Goal: Task Accomplishment & Management: Manage account settings

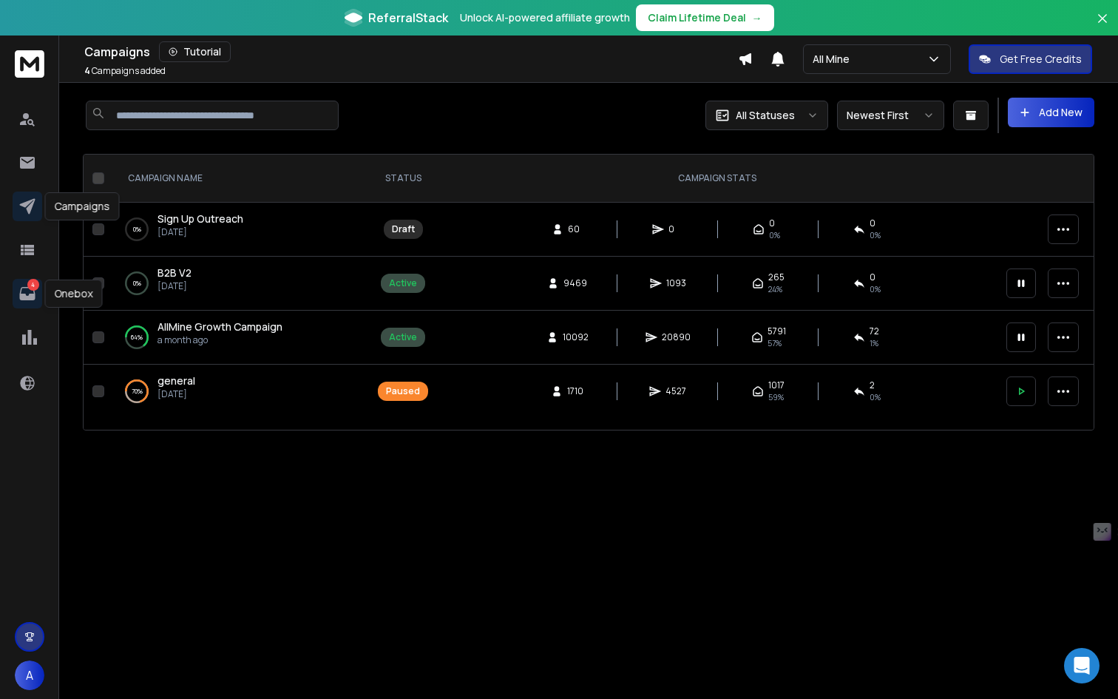
click at [18, 291] on icon at bounding box center [27, 294] width 18 height 18
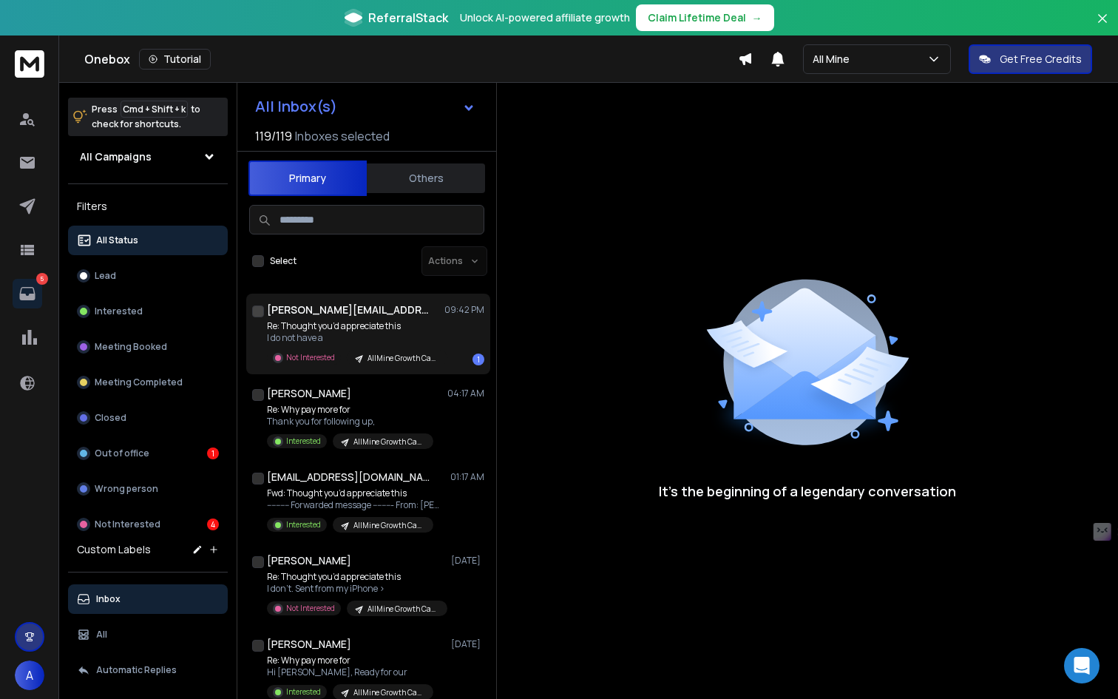
click at [367, 314] on h1 "[PERSON_NAME][EMAIL_ADDRESS][PERSON_NAME][DOMAIN_NAME]" at bounding box center [348, 309] width 163 height 15
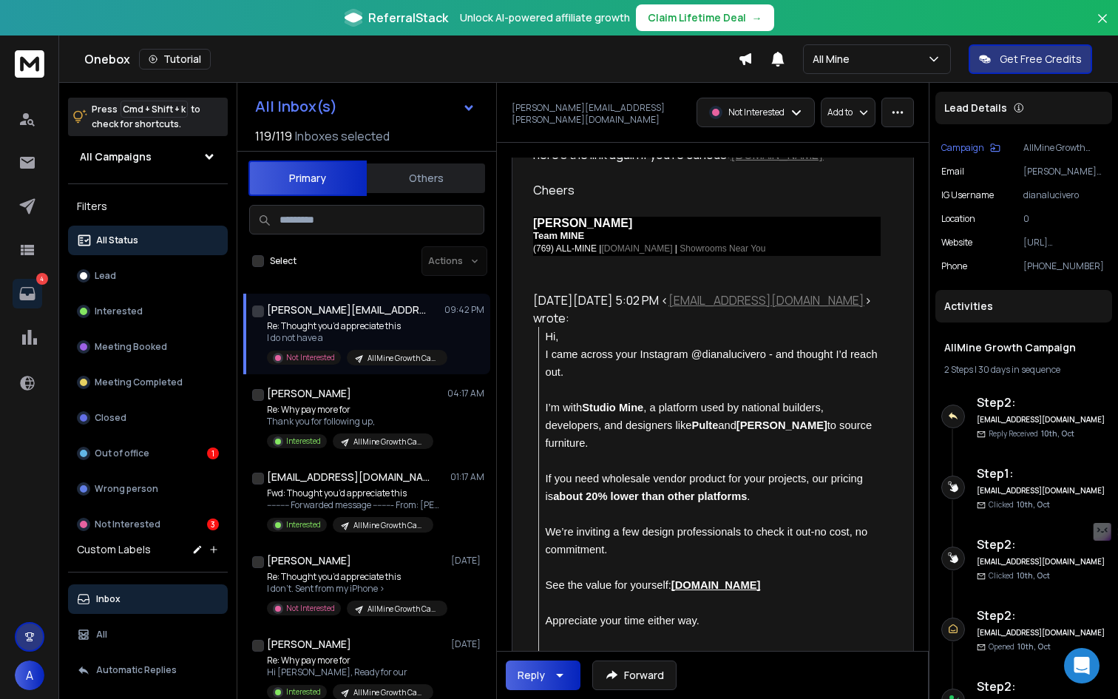
scroll to position [532, 0]
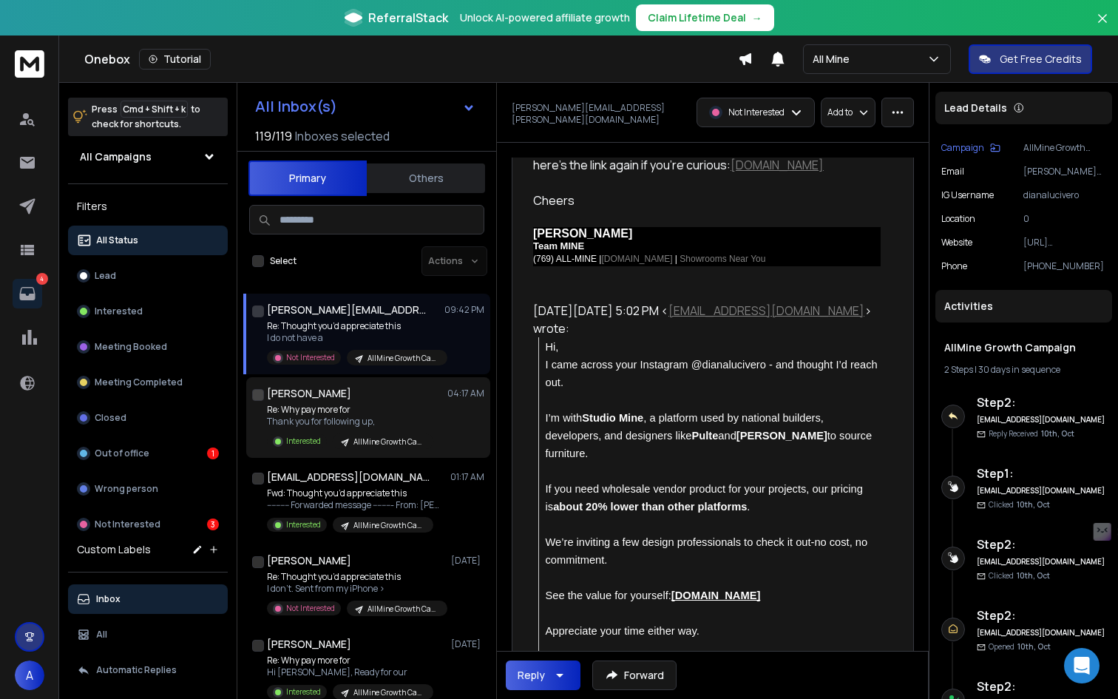
click at [330, 407] on p "Re: Why pay more for" at bounding box center [350, 410] width 166 height 12
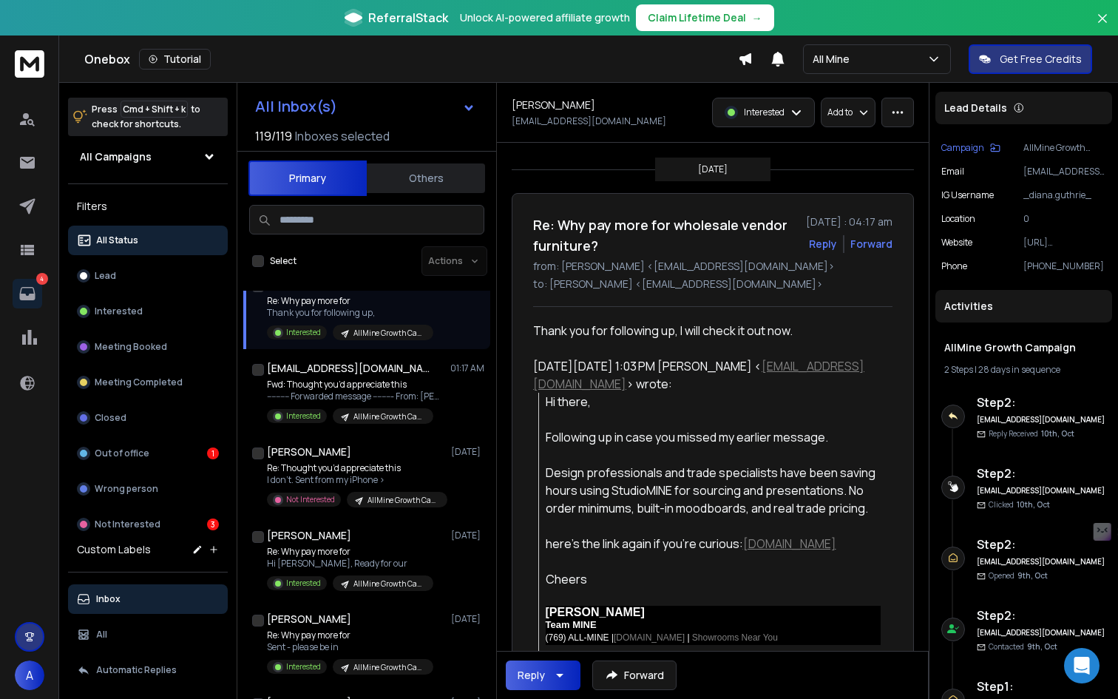
scroll to position [134, 0]
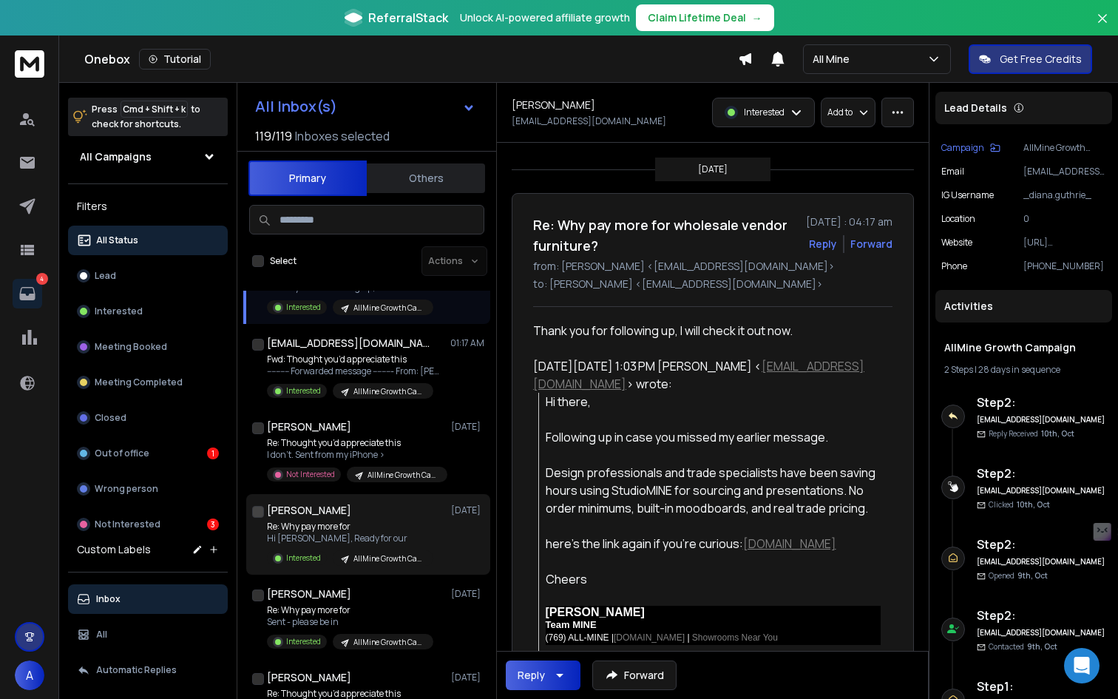
click at [394, 538] on p "Hi [PERSON_NAME], Ready for our" at bounding box center [350, 538] width 166 height 12
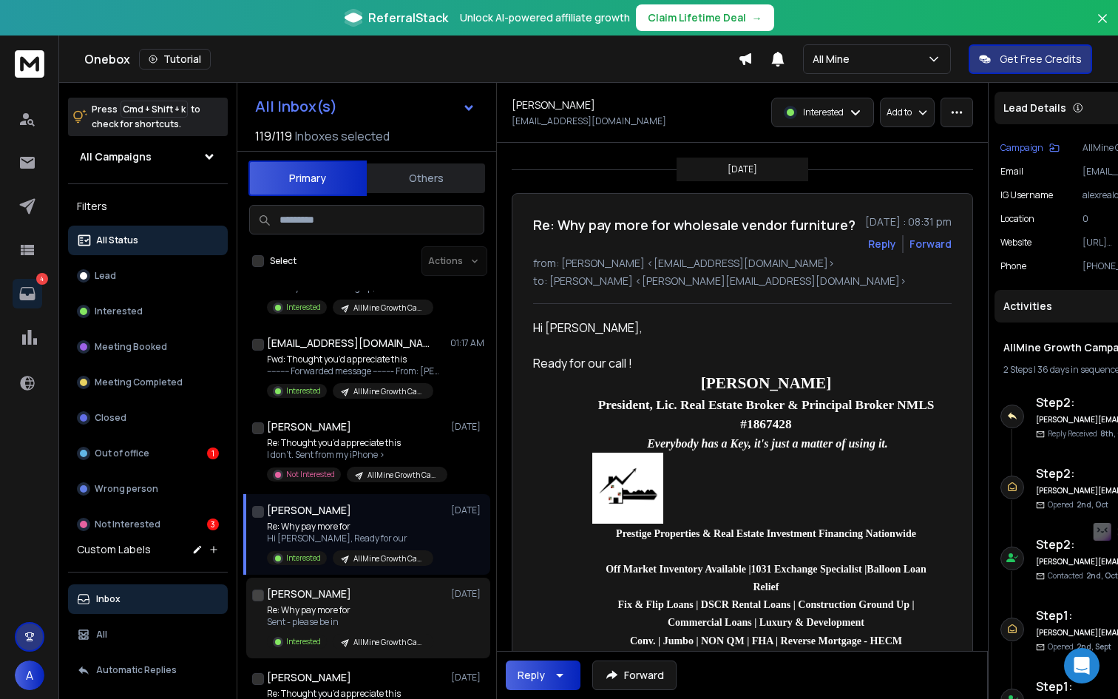
click at [386, 600] on div "[PERSON_NAME] [DATE]" at bounding box center [375, 593] width 217 height 15
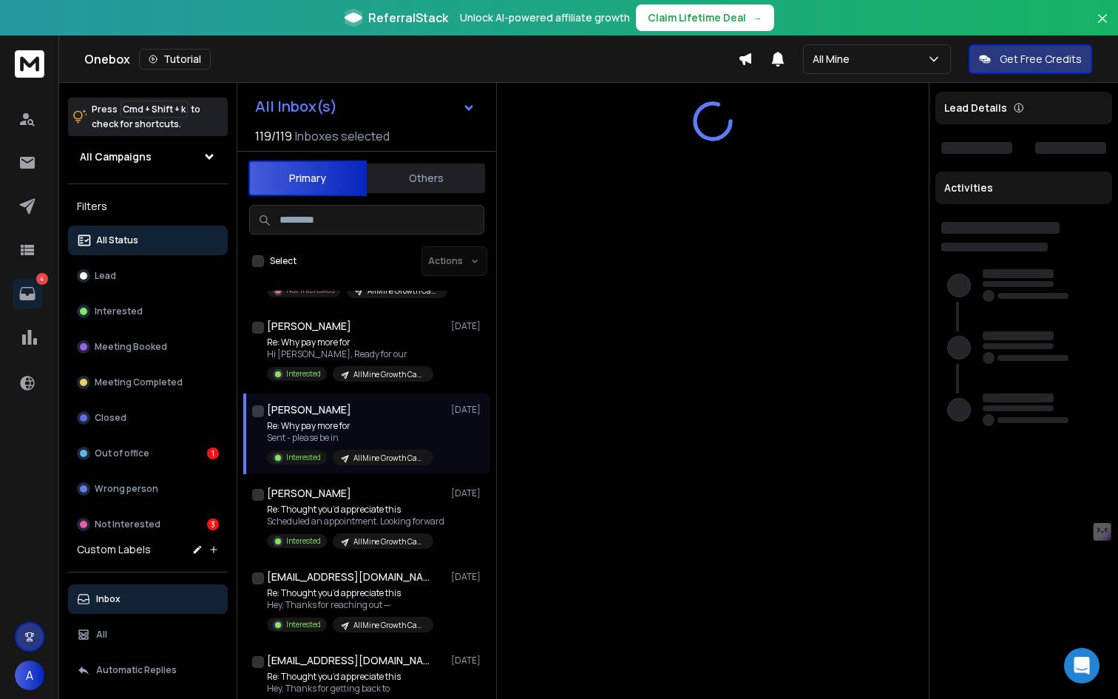
scroll to position [323, 0]
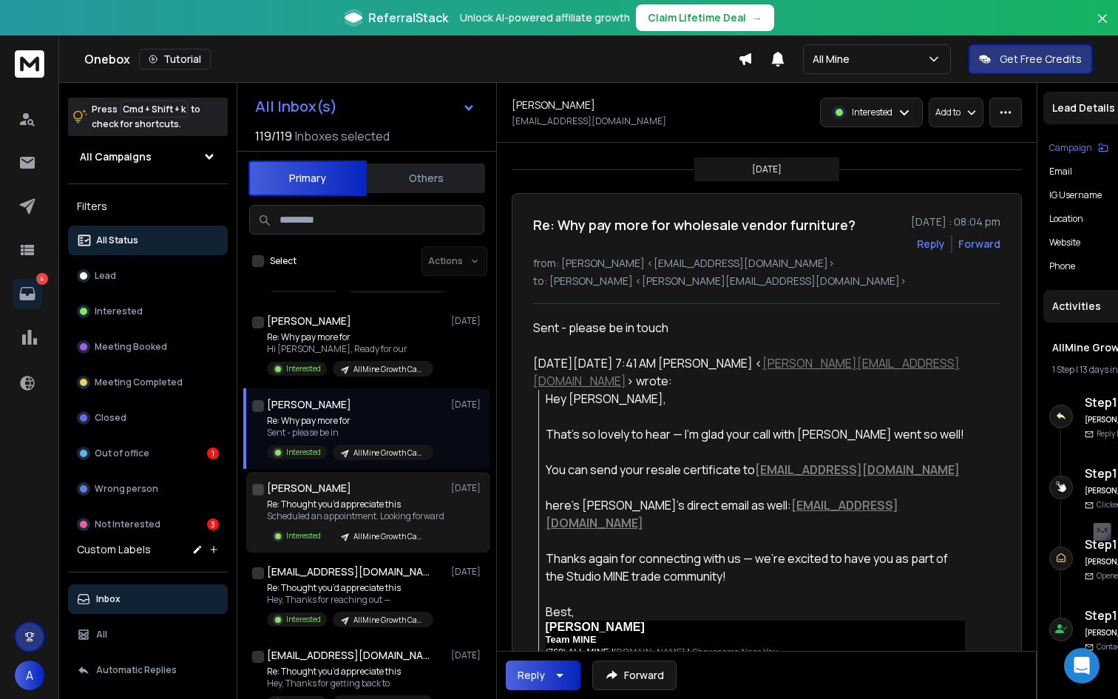
click at [356, 512] on p "Scheduled an appointment. Looking forward" at bounding box center [355, 516] width 177 height 12
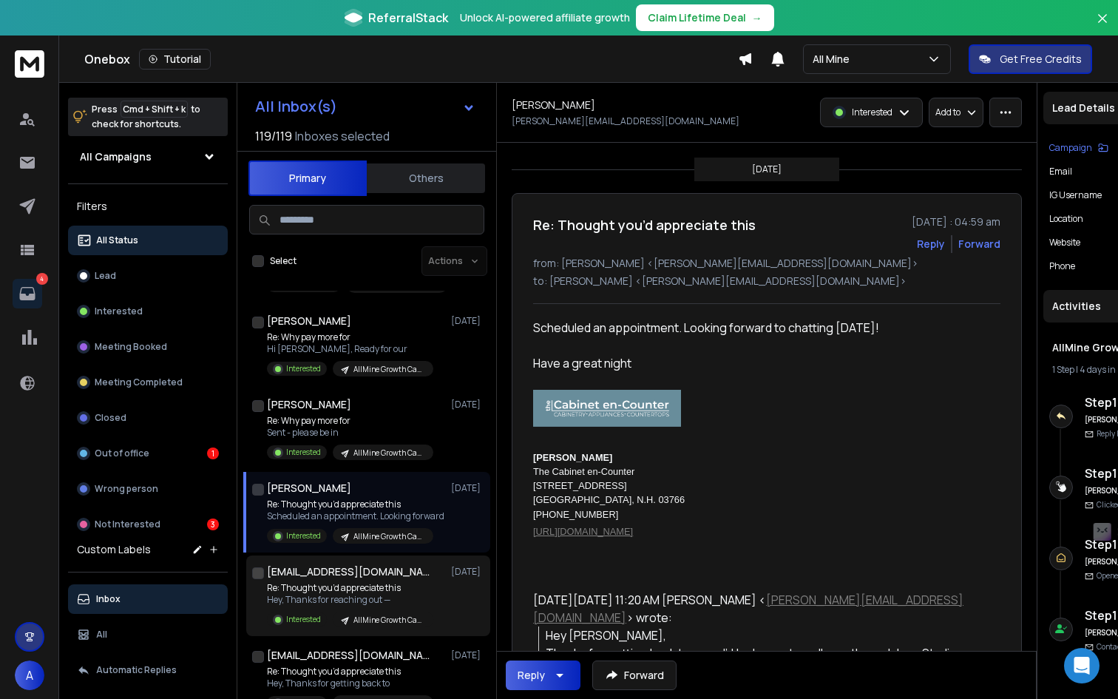
click at [363, 592] on p "Re: Thought you’d appreciate this" at bounding box center [350, 588] width 166 height 12
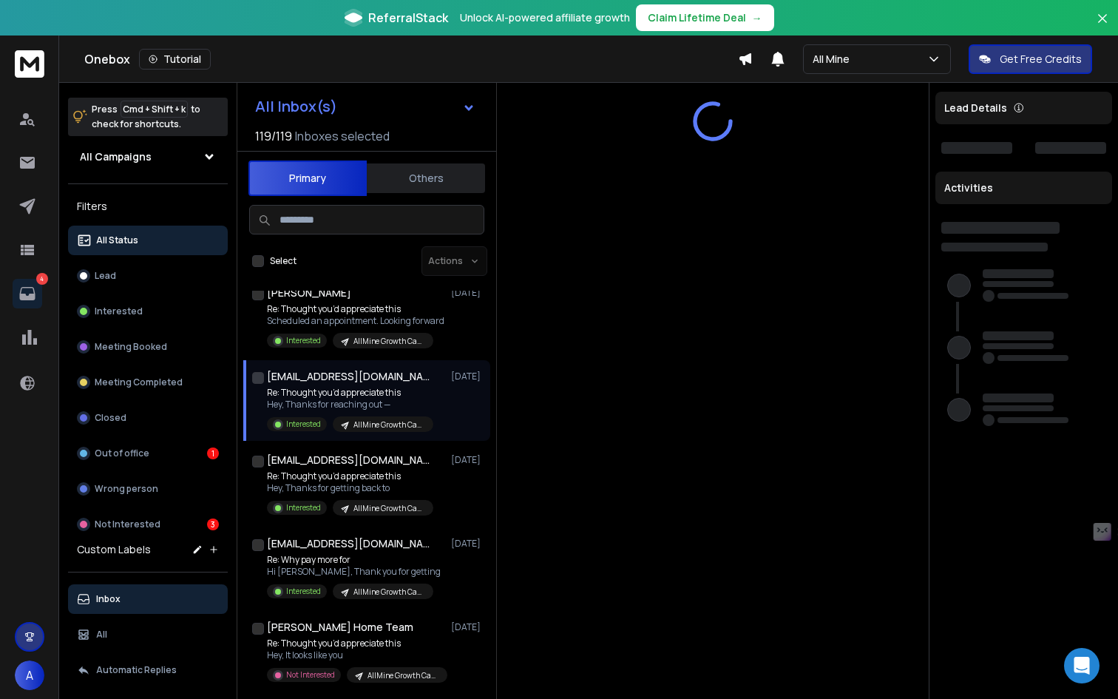
scroll to position [529, 0]
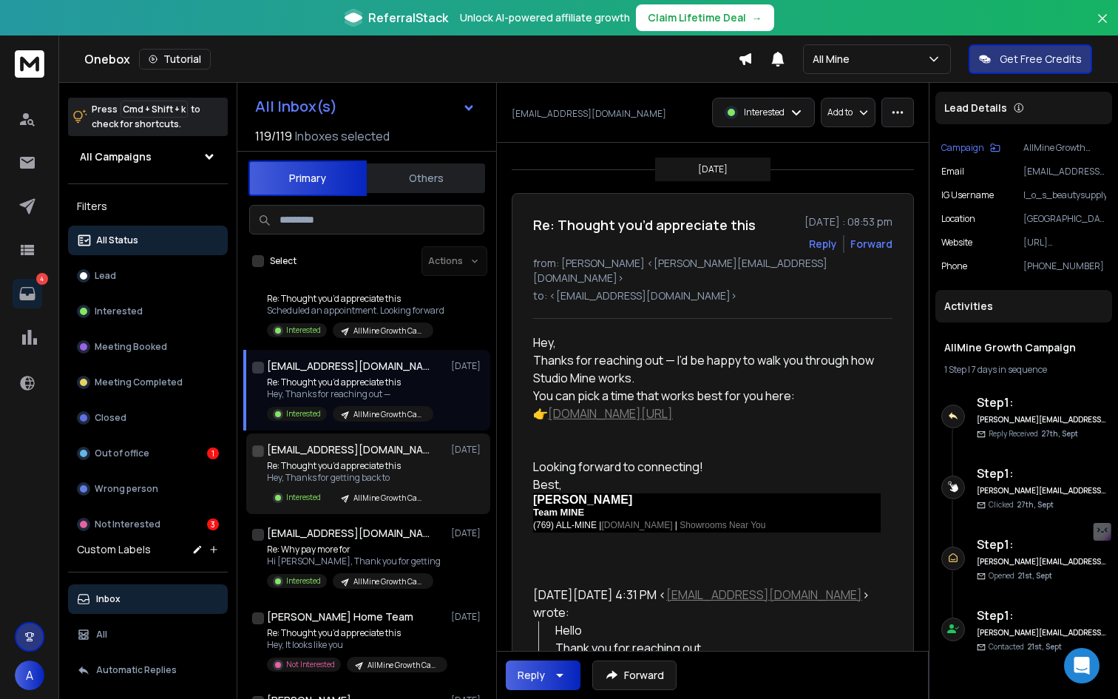
click at [335, 475] on p "Hey, Thanks for getting back to" at bounding box center [350, 478] width 166 height 12
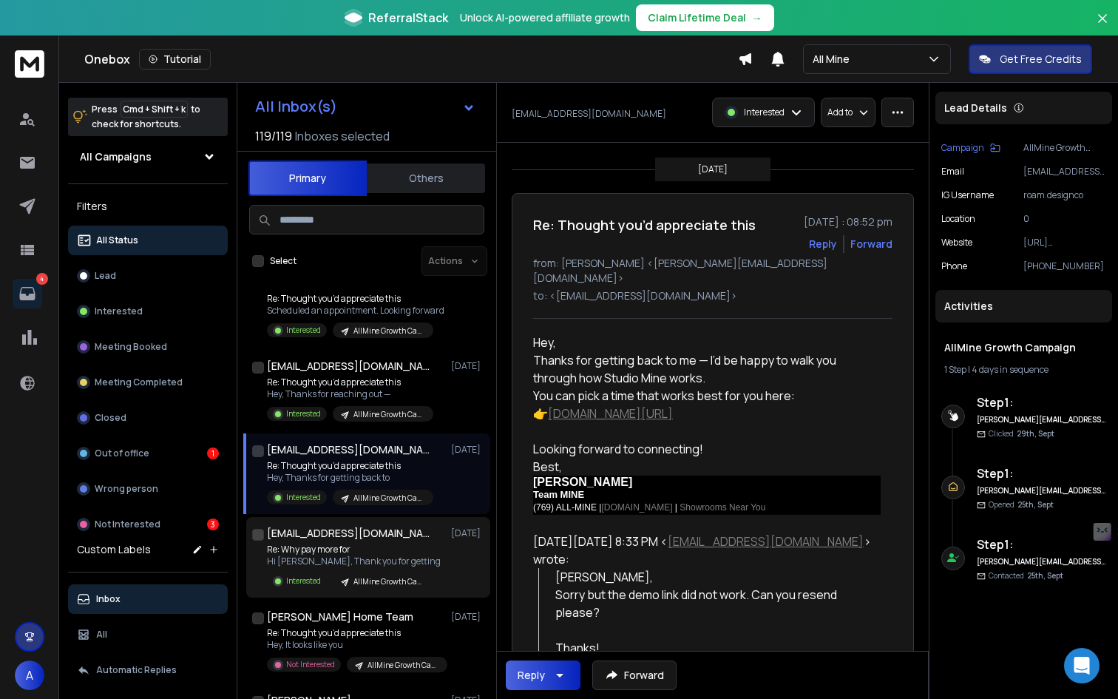
click at [376, 558] on p "Hi [PERSON_NAME], Thank you for getting" at bounding box center [354, 561] width 174 height 12
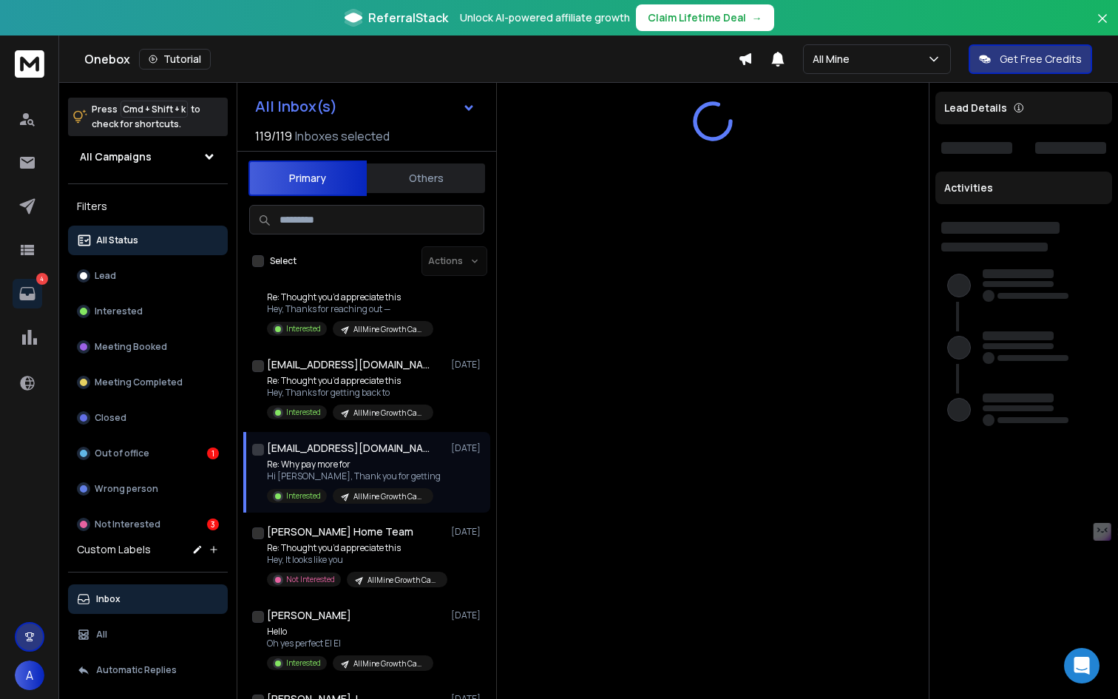
scroll to position [641, 0]
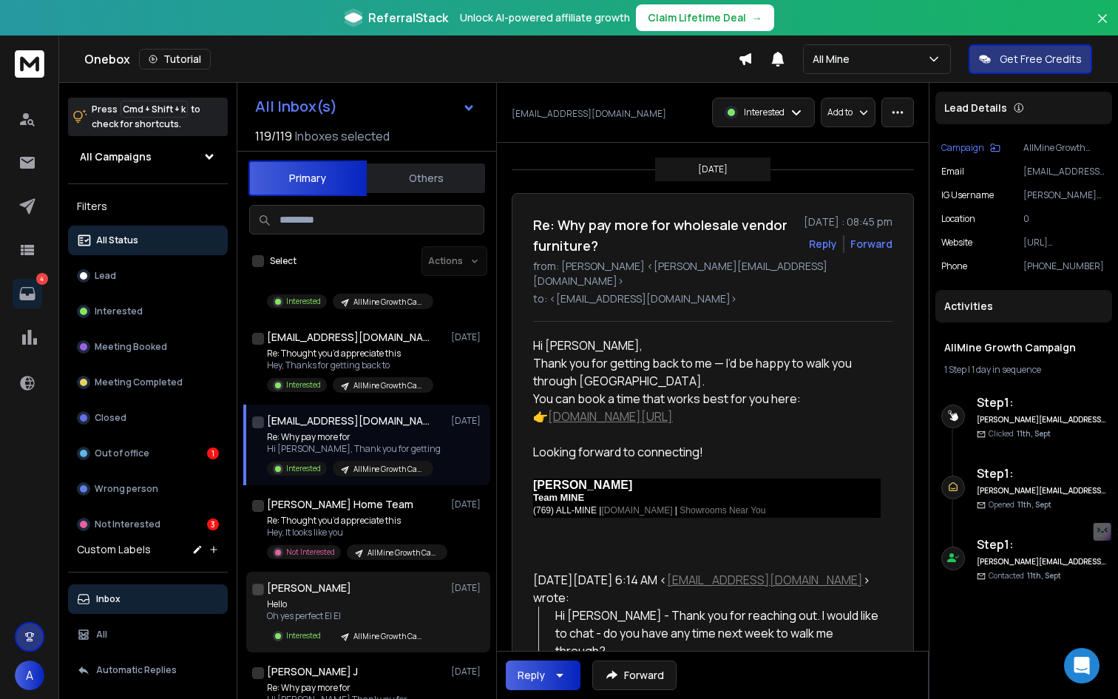
click at [389, 606] on p "Hello" at bounding box center [350, 604] width 166 height 12
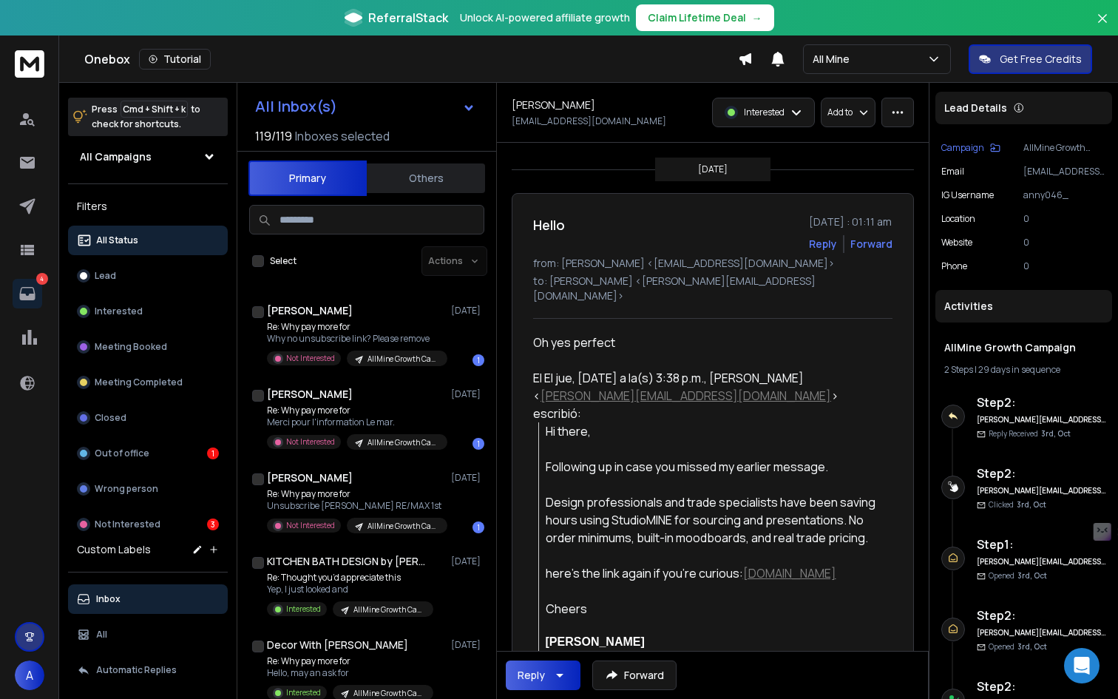
scroll to position [1091, 0]
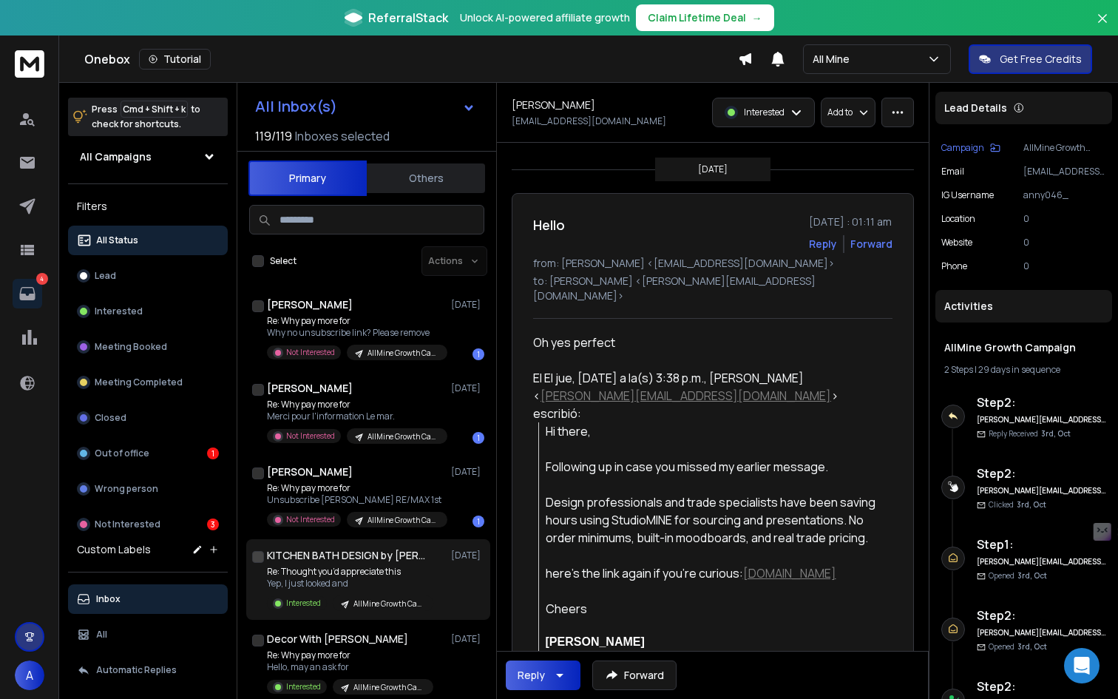
click at [383, 572] on p "Re: Thought you’d appreciate this" at bounding box center [350, 572] width 166 height 12
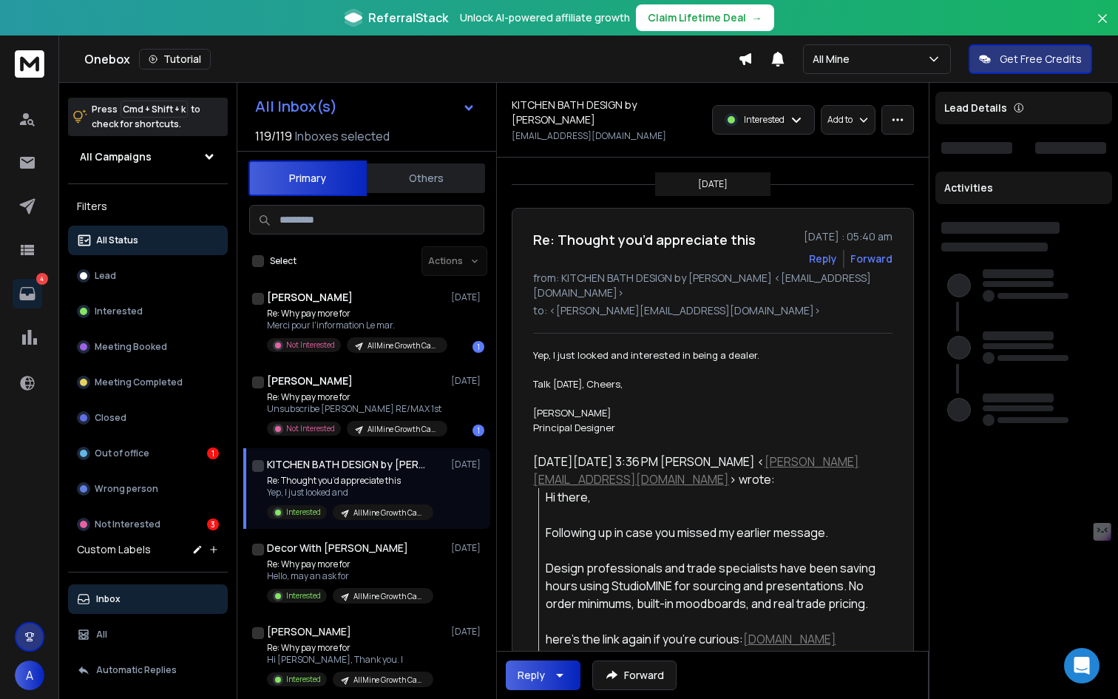
scroll to position [1184, 0]
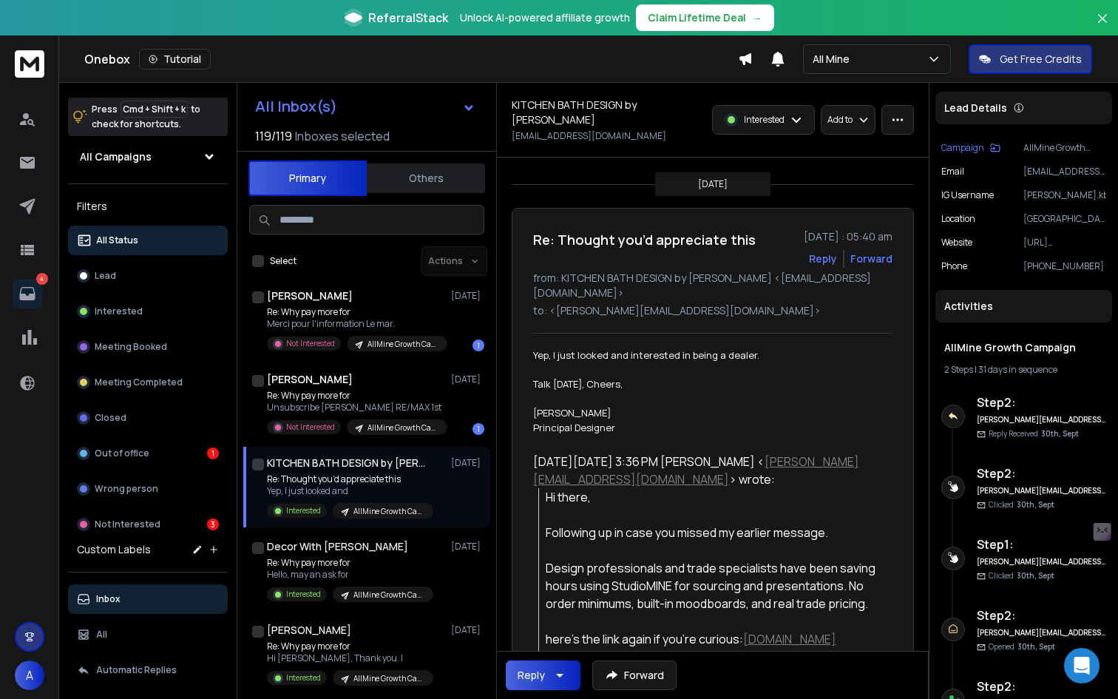
click at [383, 572] on p "Hello, may an ask for" at bounding box center [350, 575] width 166 height 12
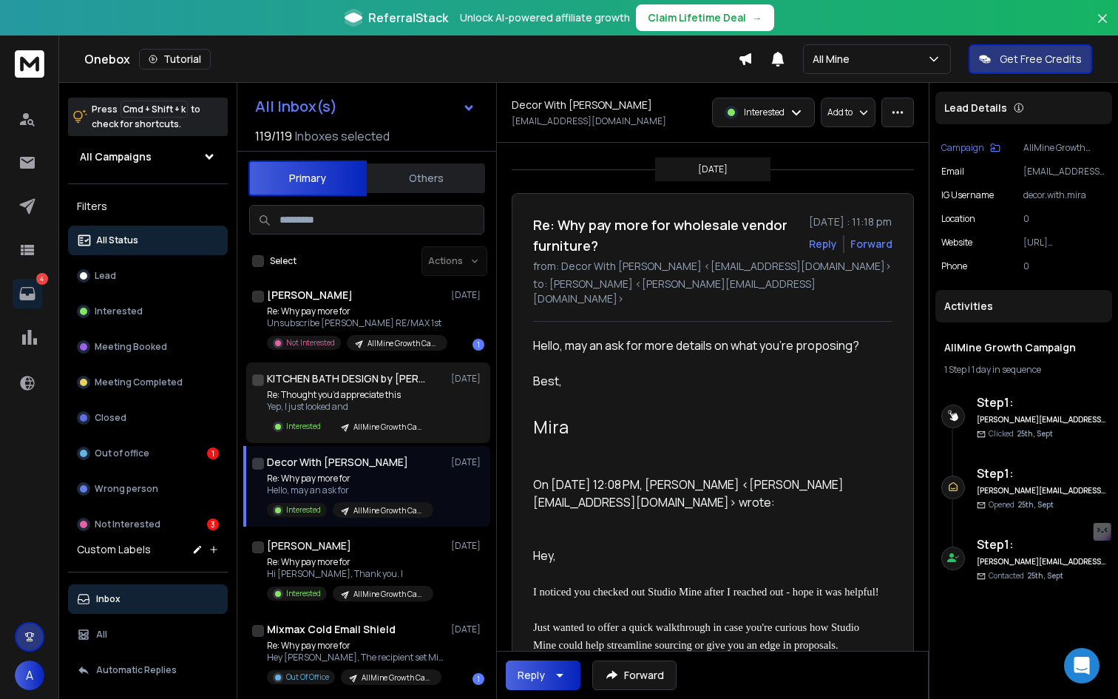
scroll to position [1281, 0]
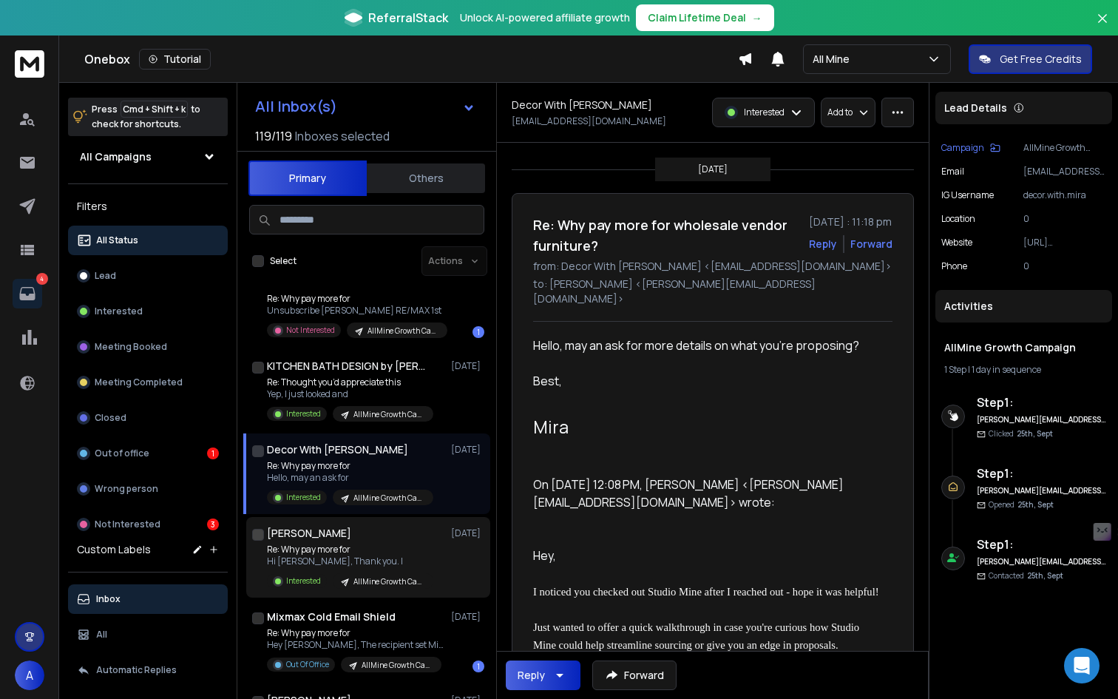
click at [379, 568] on div "Re: Why pay more for Hi [PERSON_NAME], Thank you. I Interested AllMine Growth C…" at bounding box center [350, 565] width 166 height 45
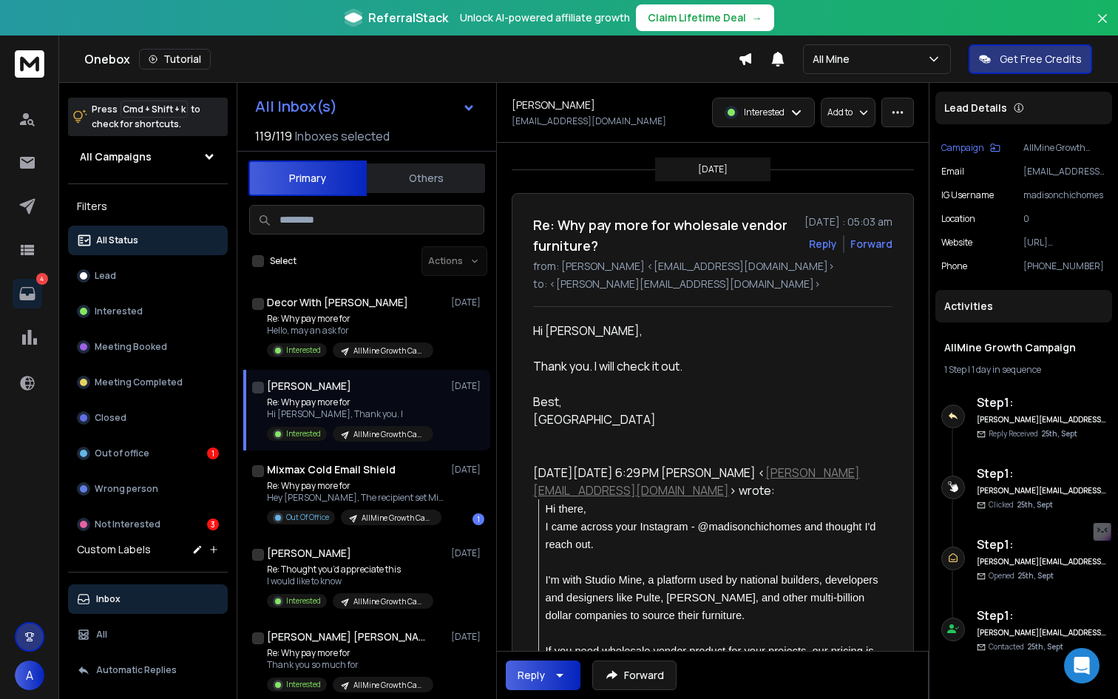
scroll to position [1434, 0]
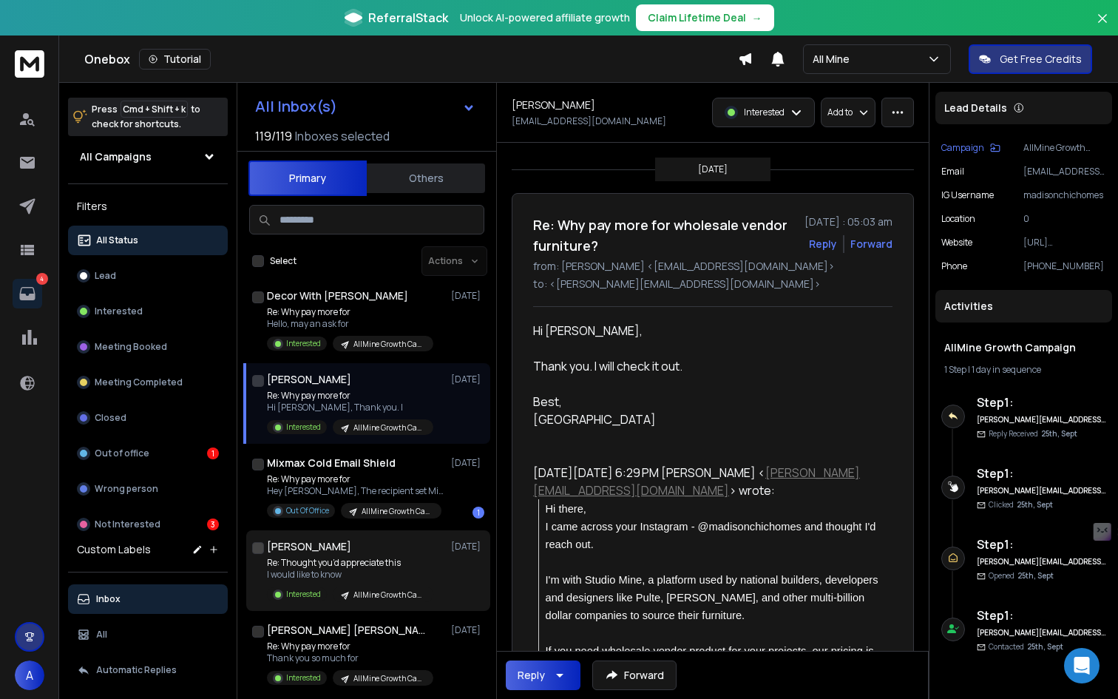
click at [379, 569] on p "I would like to know" at bounding box center [350, 575] width 166 height 12
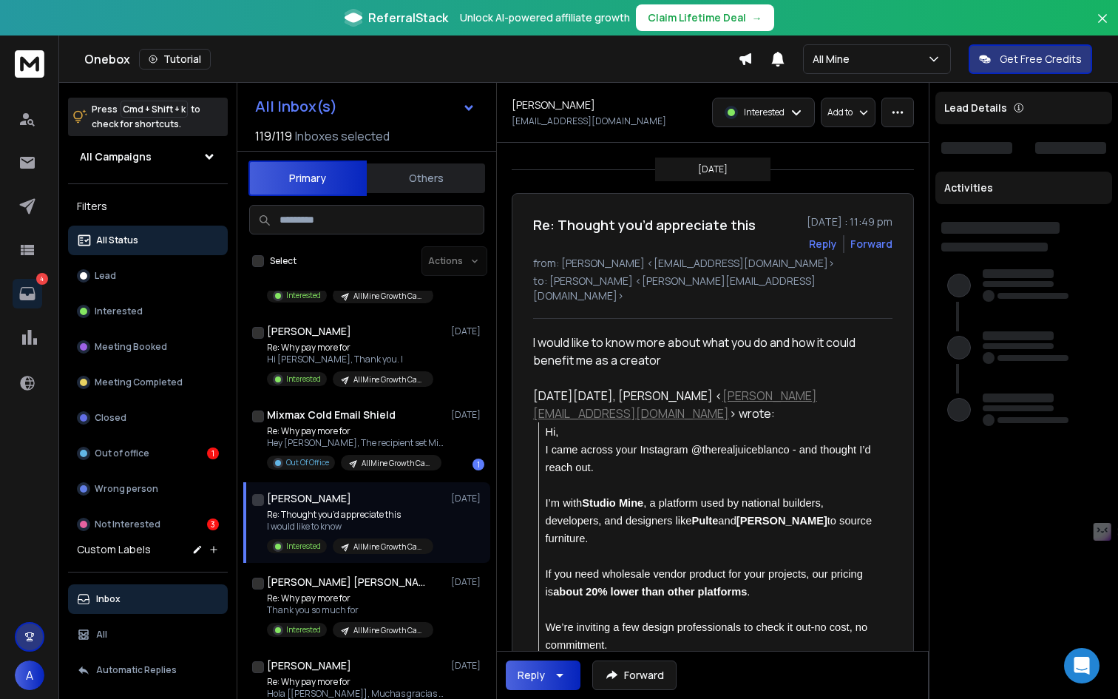
scroll to position [1494, 0]
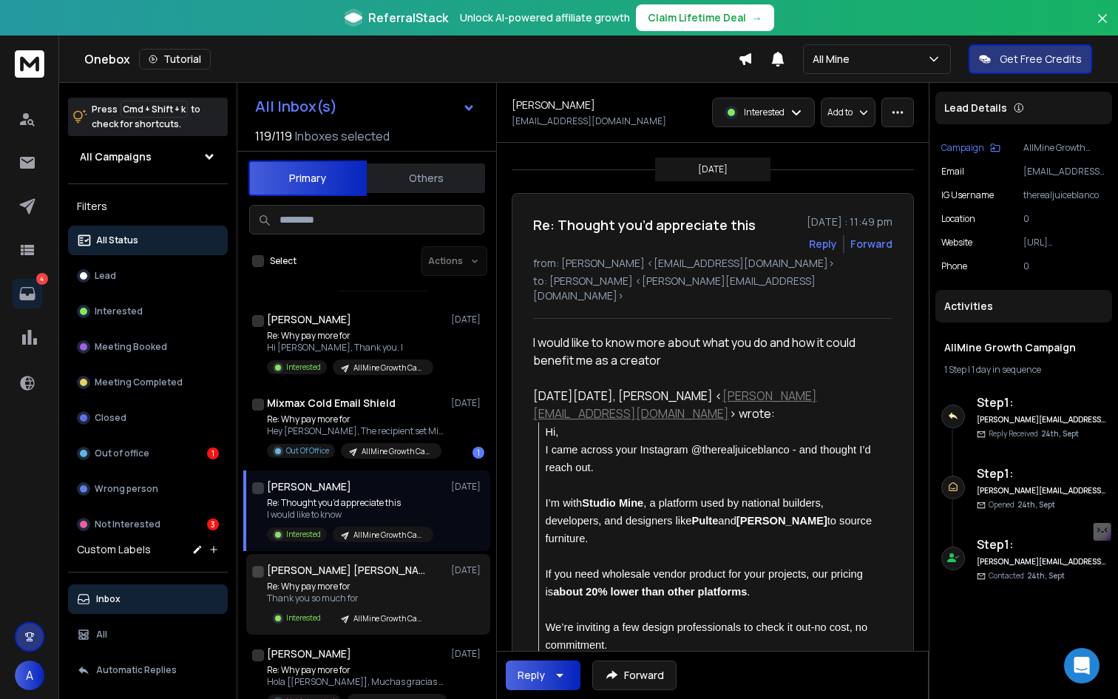
click at [377, 576] on h1 "[PERSON_NAME] [PERSON_NAME]" at bounding box center [348, 570] width 163 height 15
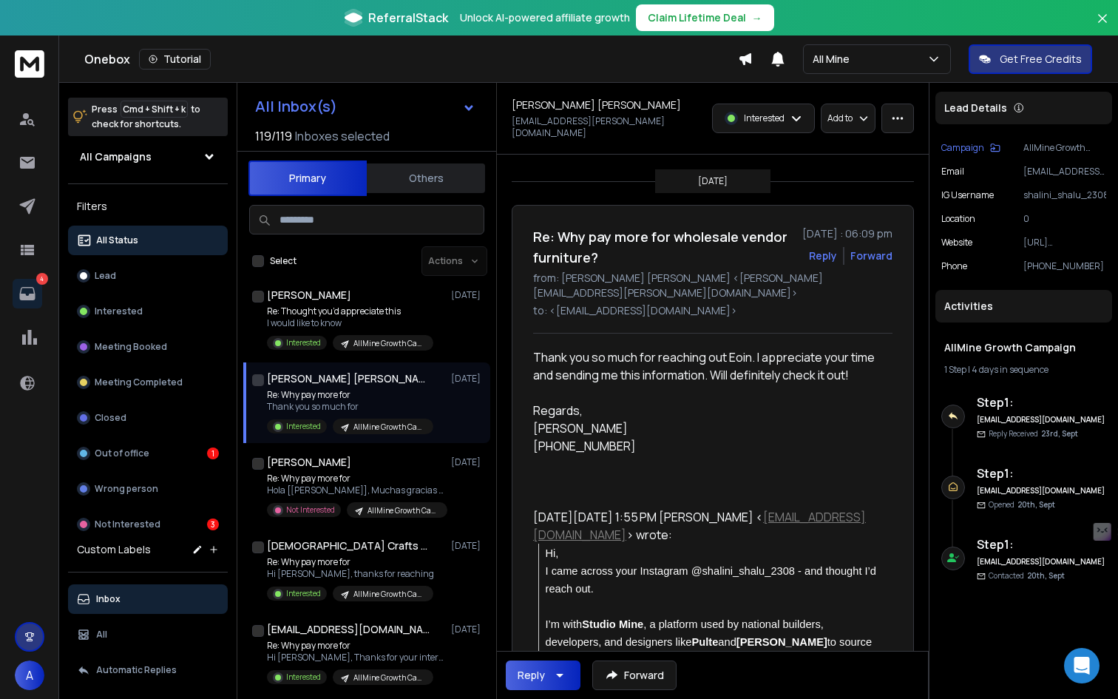
scroll to position [1701, 0]
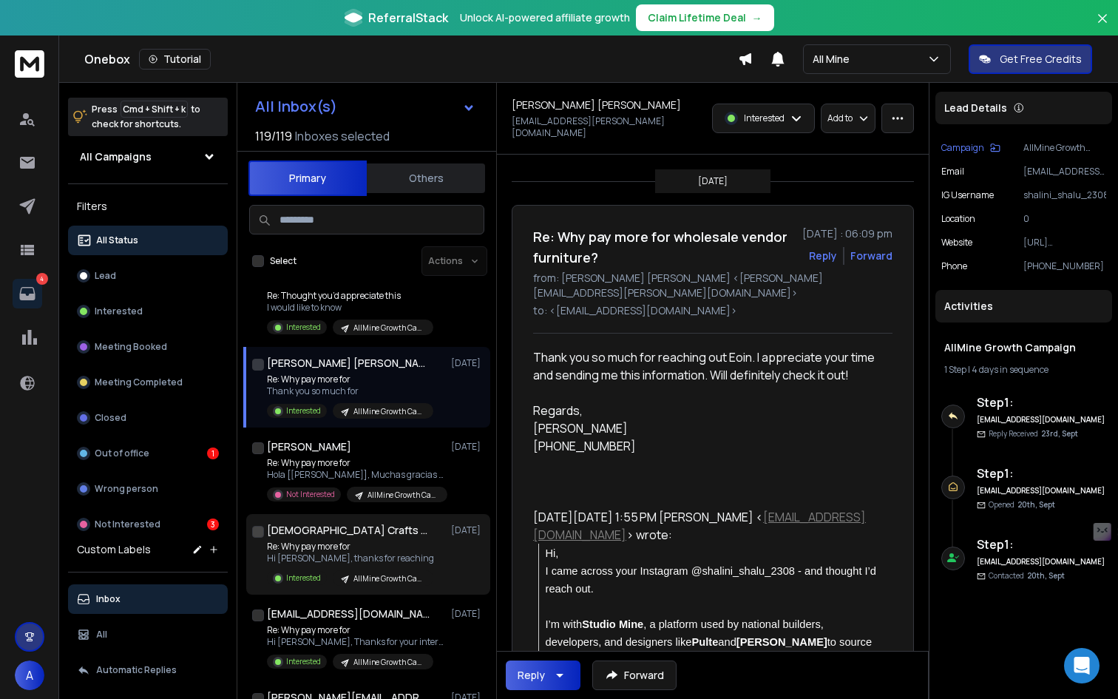
click at [370, 556] on p "Hi [PERSON_NAME], thanks for reaching" at bounding box center [350, 558] width 167 height 12
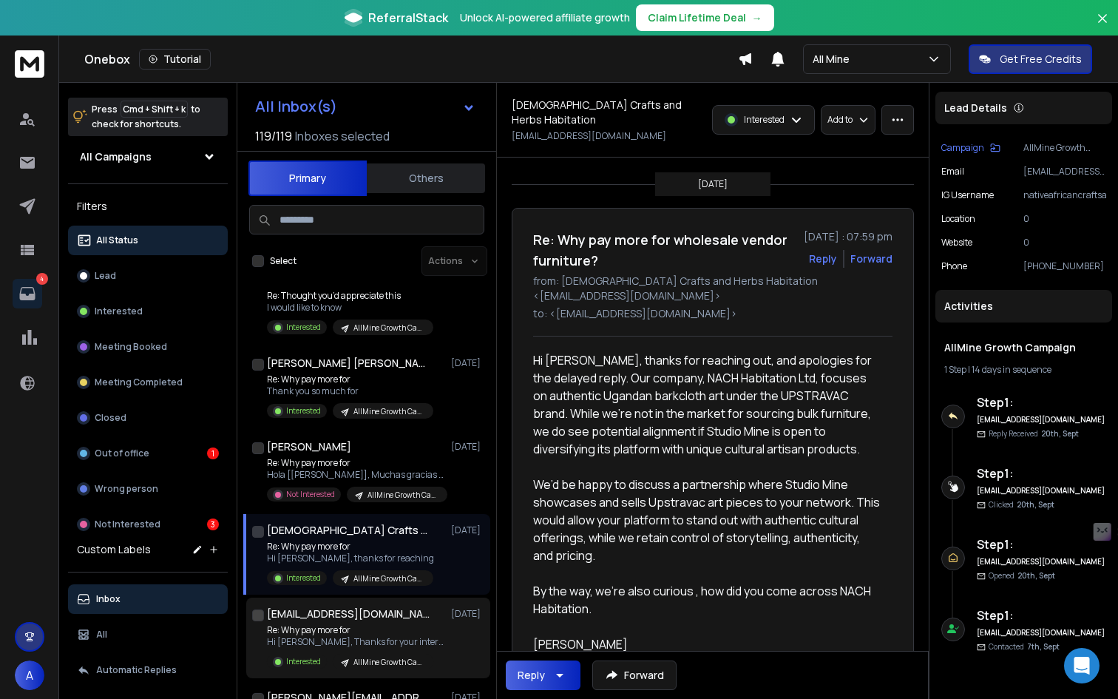
click at [381, 629] on p "Re: Why pay more for" at bounding box center [355, 630] width 177 height 12
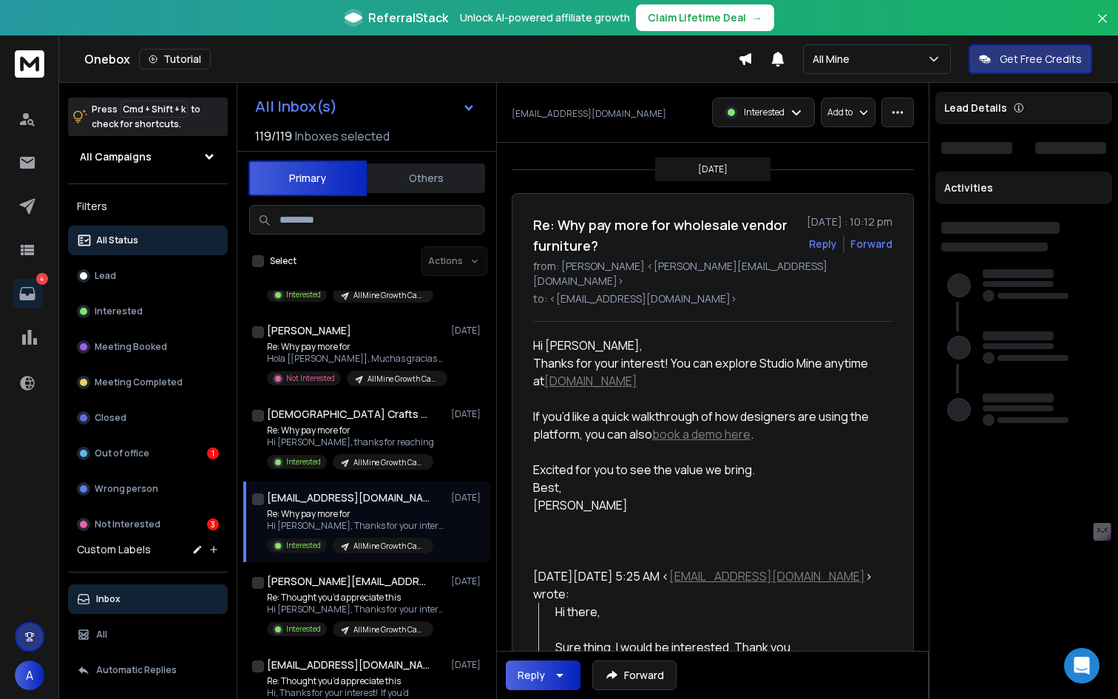
scroll to position [1827, 0]
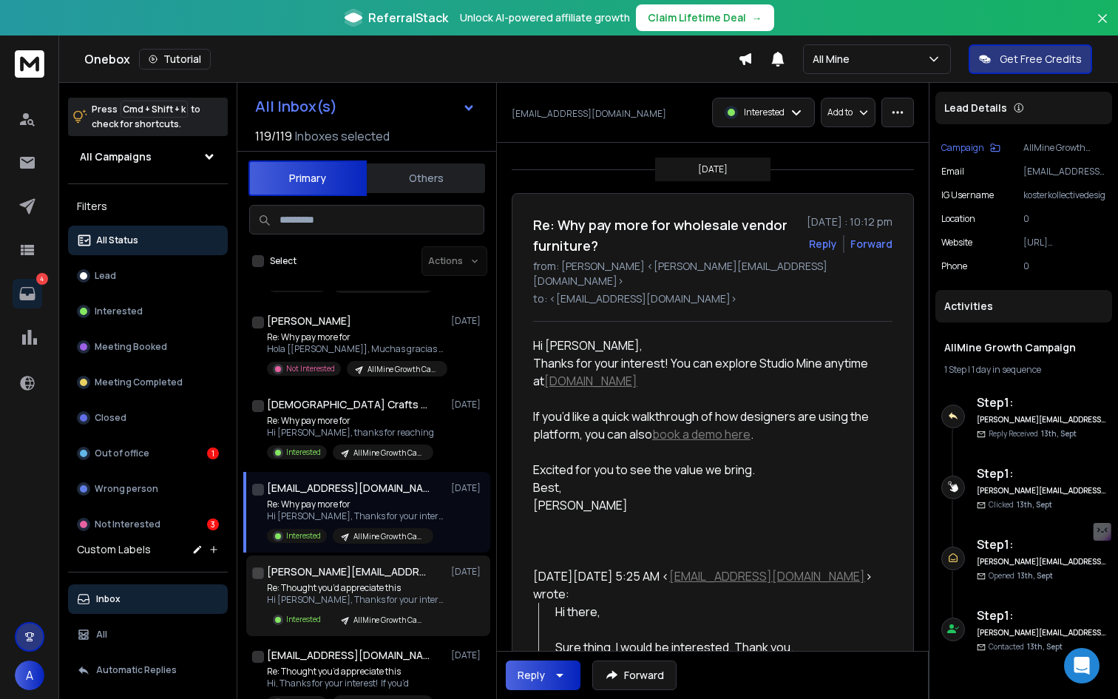
click at [383, 603] on p "Hi [PERSON_NAME], Thanks for your interest! If" at bounding box center [355, 600] width 177 height 12
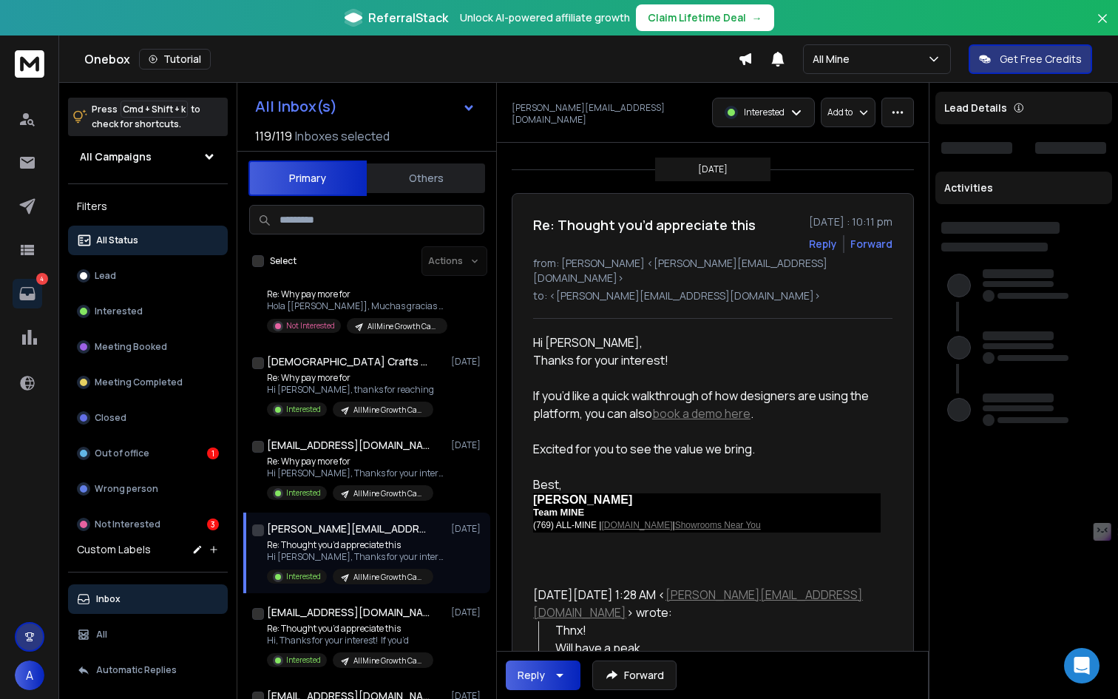
scroll to position [1905, 0]
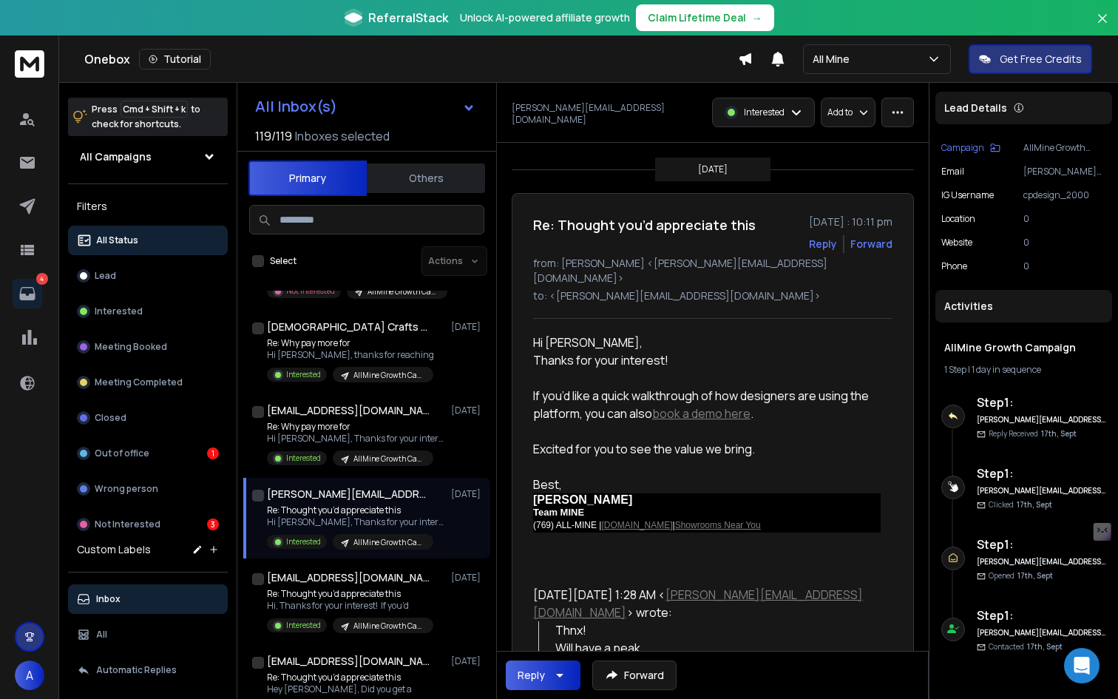
click at [383, 603] on p "Hi, Thanks for your interest! If you’d" at bounding box center [350, 606] width 166 height 12
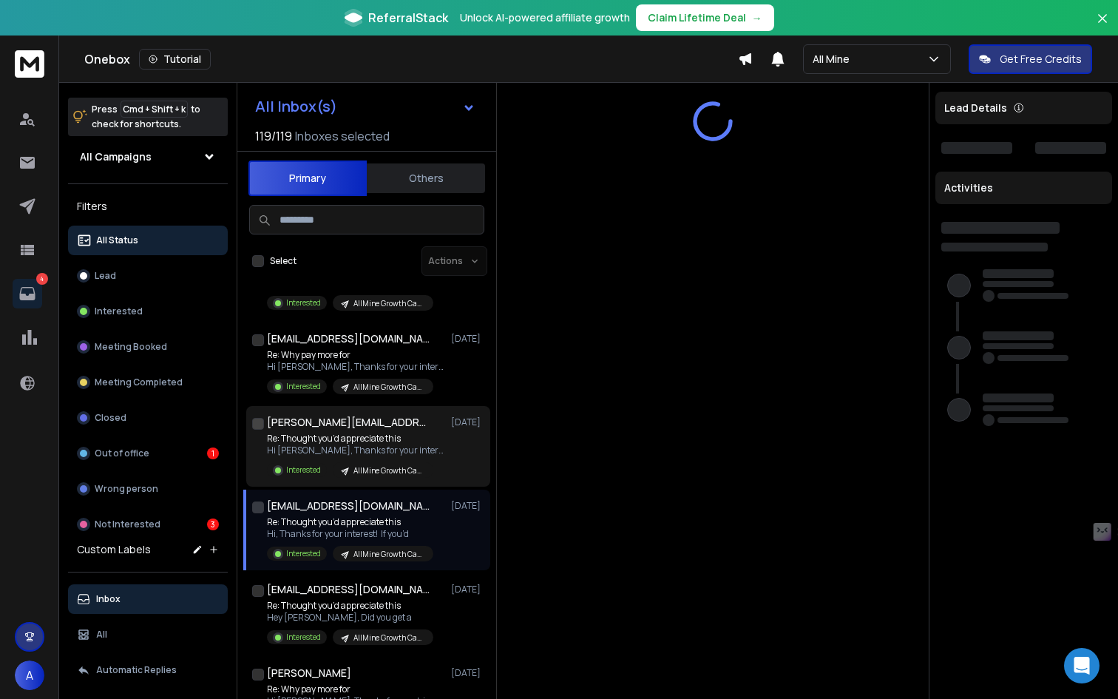
scroll to position [1980, 0]
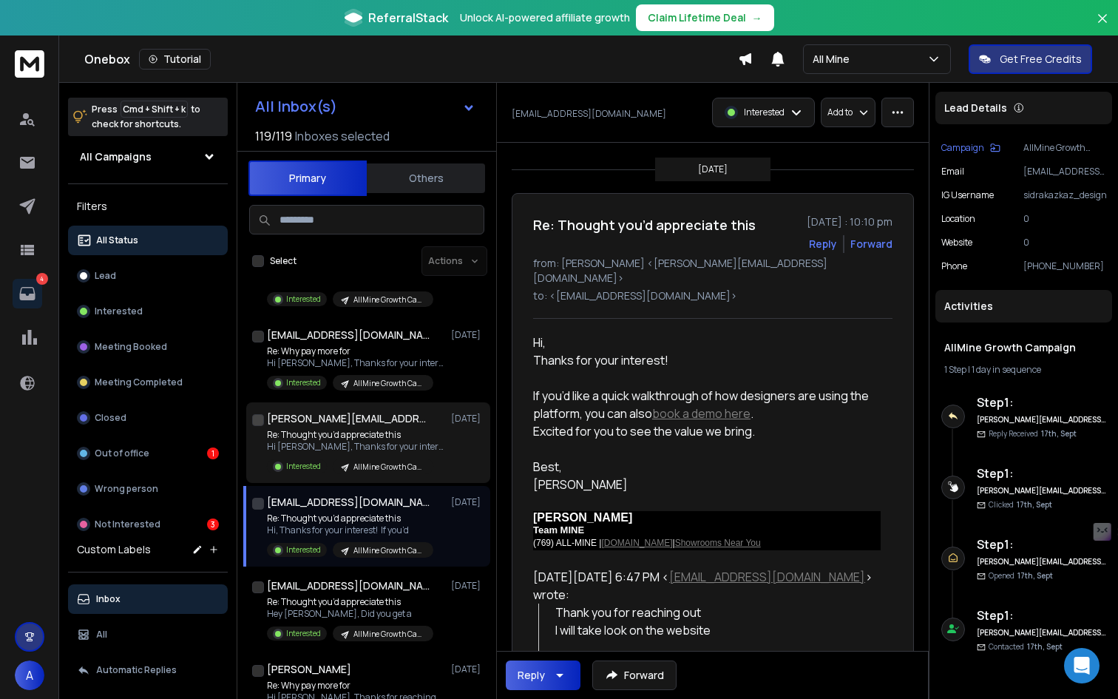
click at [383, 603] on p "Re: Thought you’d appreciate this" at bounding box center [350, 602] width 166 height 12
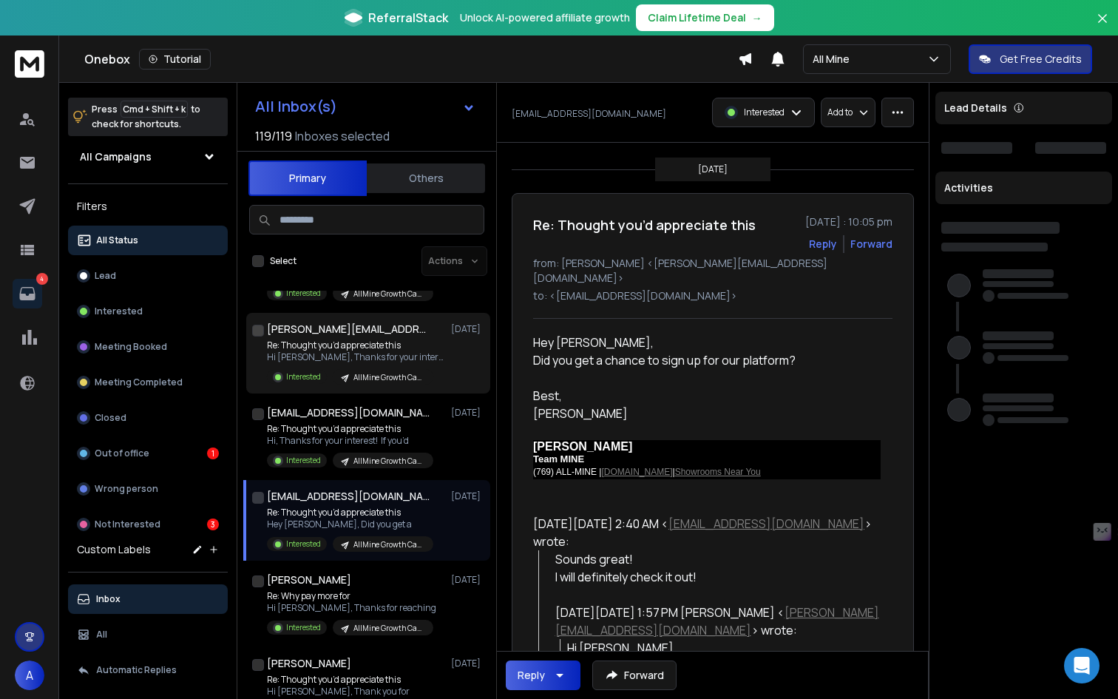
scroll to position [2071, 0]
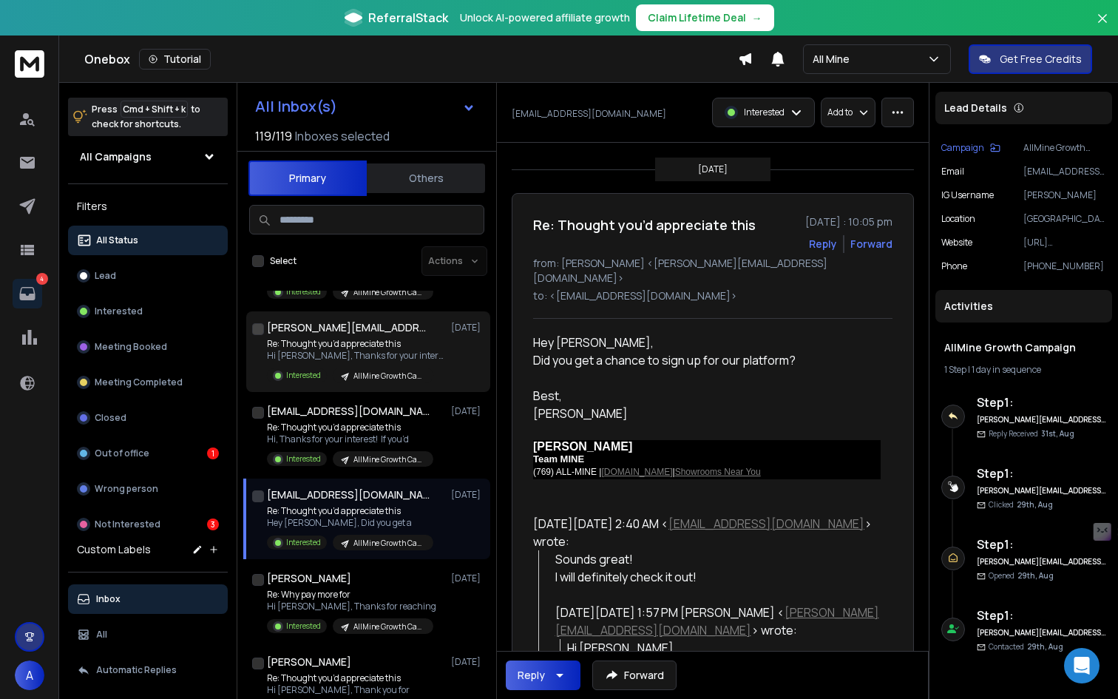
click at [383, 603] on p "Hi [PERSON_NAME], Thanks for reaching" at bounding box center [351, 606] width 169 height 12
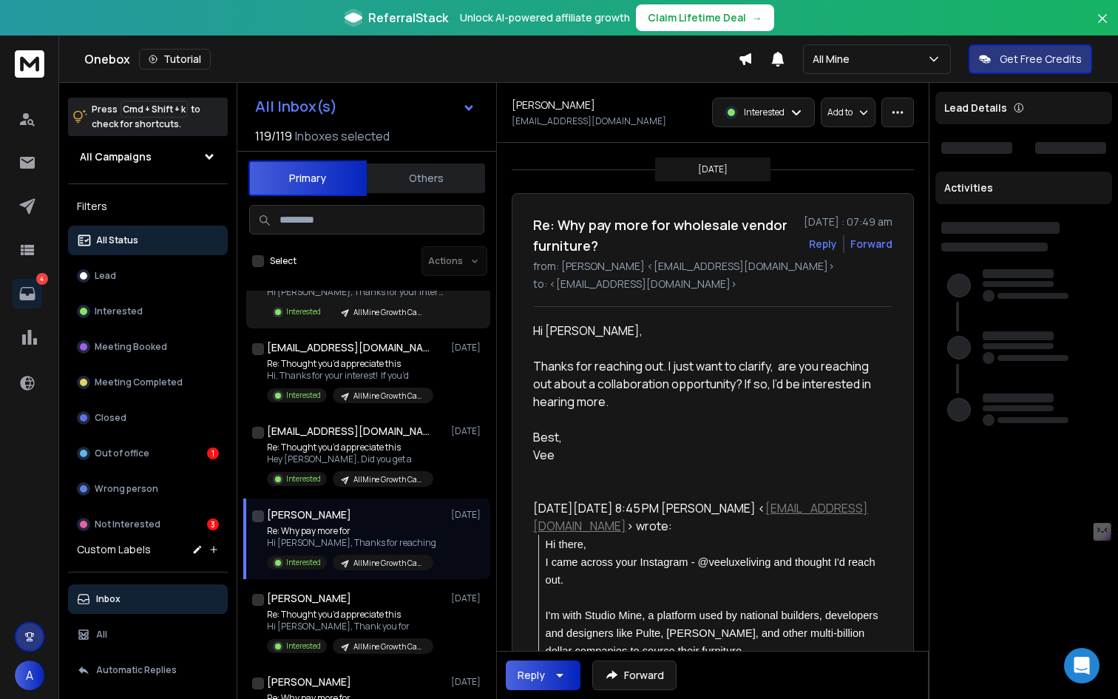
scroll to position [2160, 0]
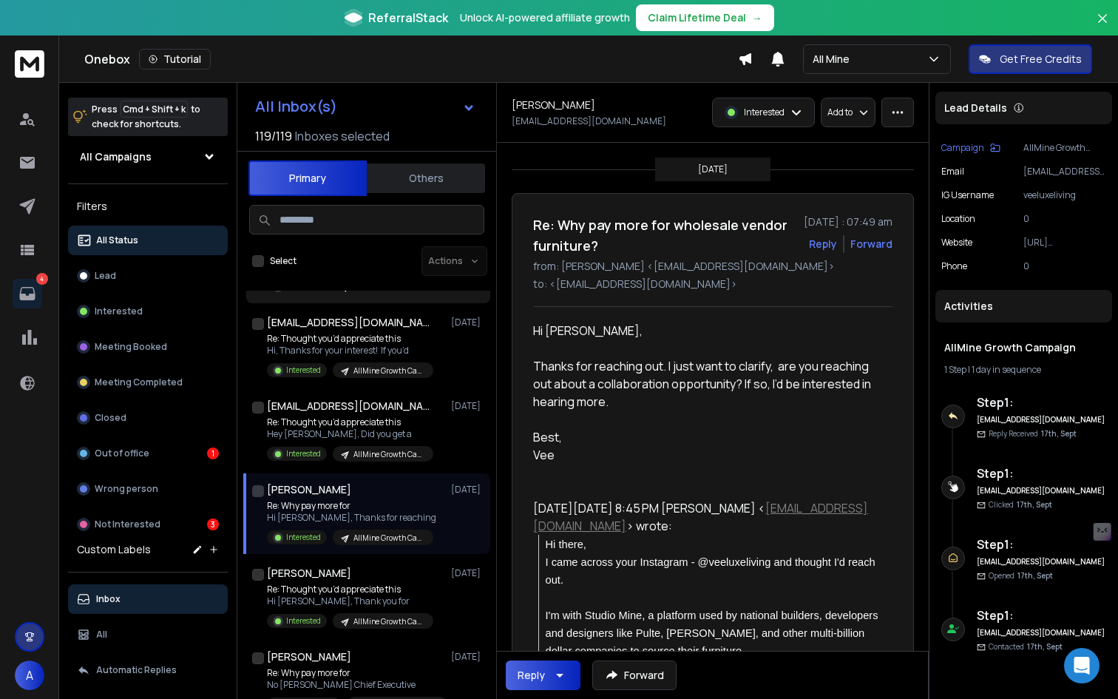
click at [383, 603] on p "Hi [PERSON_NAME], Thank you for" at bounding box center [350, 601] width 166 height 12
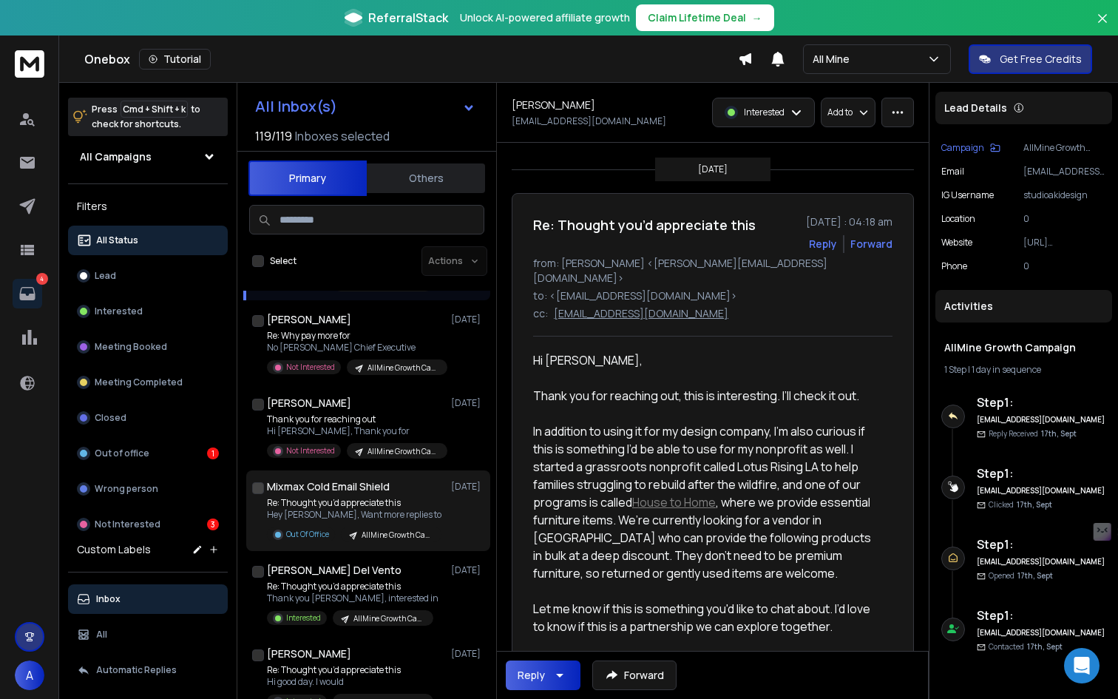
scroll to position [2502, 0]
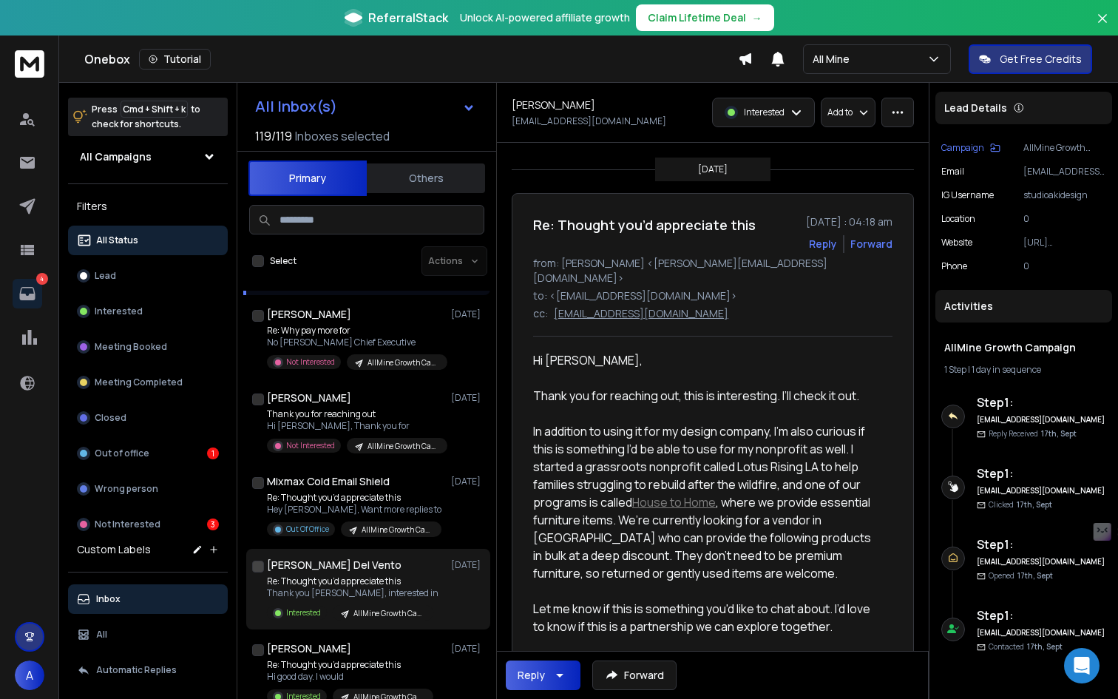
click at [376, 583] on p "Re: Thought you’d appreciate this" at bounding box center [353, 581] width 172 height 12
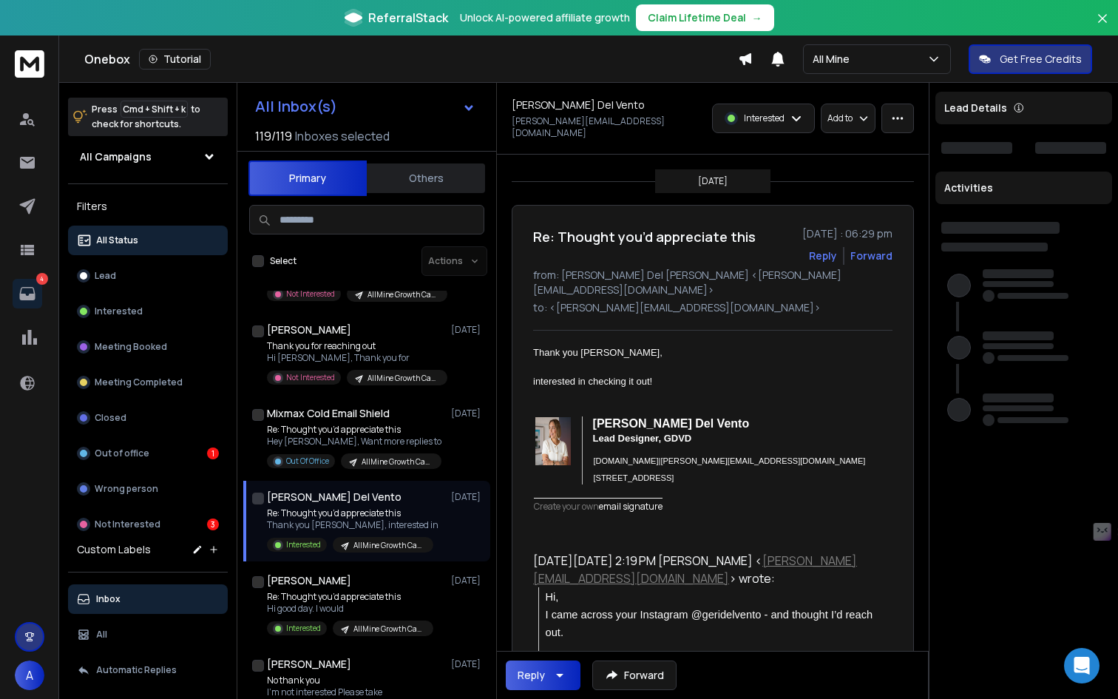
scroll to position [2571, 0]
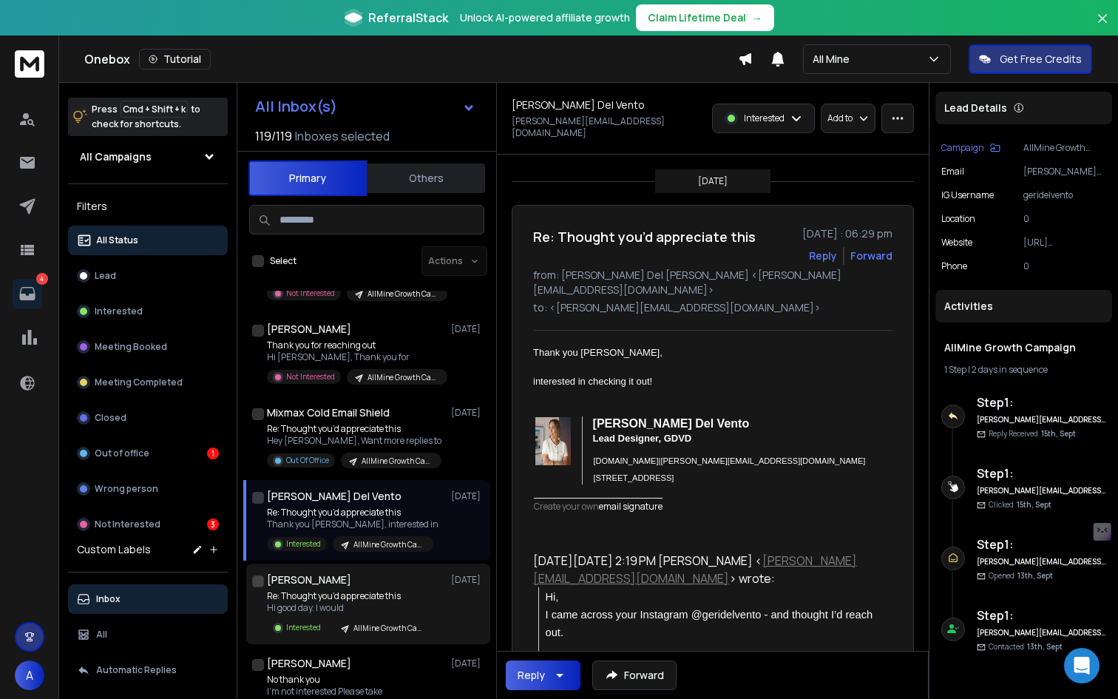
click at [372, 592] on p "Re: Thought you’d appreciate this" at bounding box center [350, 596] width 166 height 12
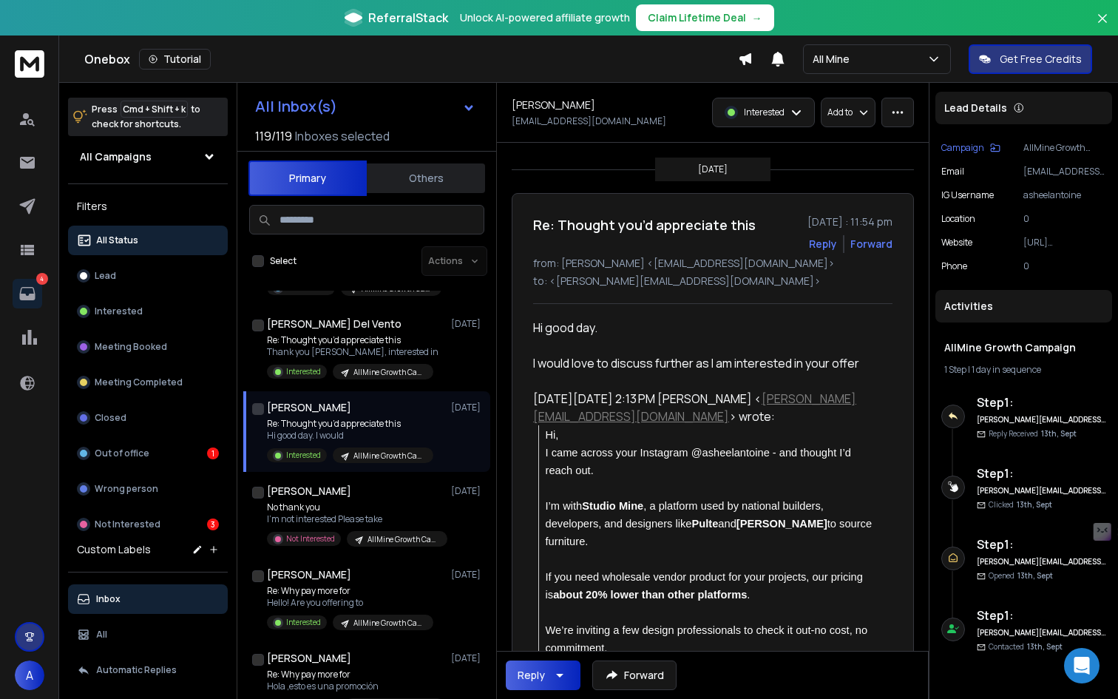
scroll to position [2745, 0]
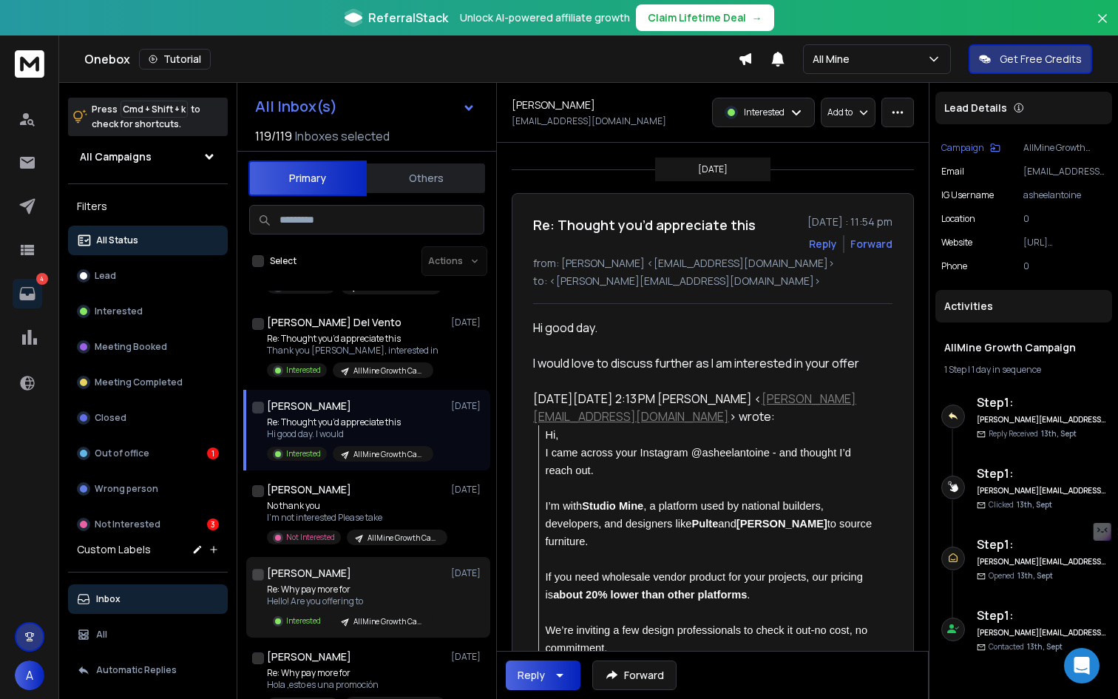
click at [372, 594] on p "Re: Why pay more for" at bounding box center [350, 589] width 166 height 12
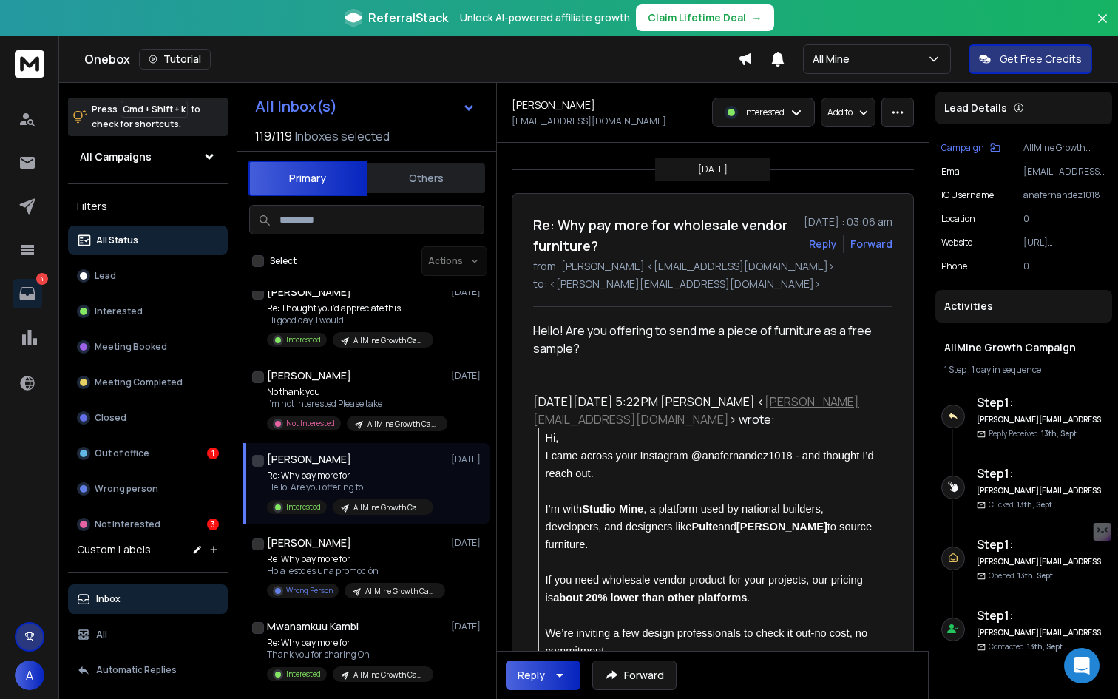
scroll to position [2865, 0]
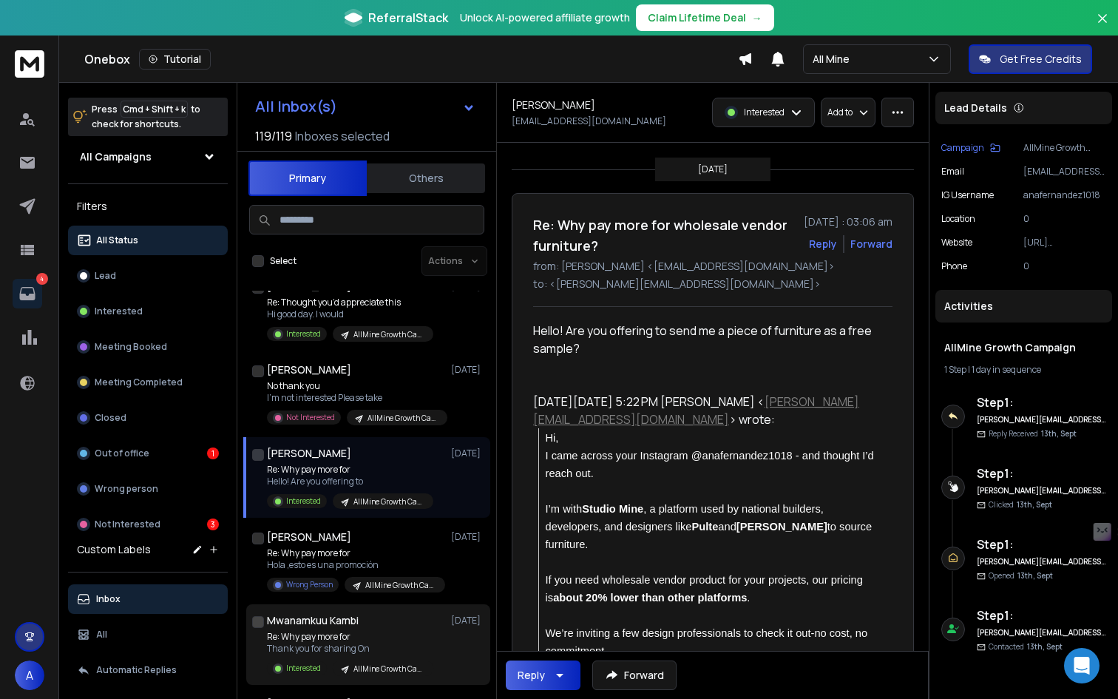
click at [370, 631] on p "Re: Why pay more for" at bounding box center [350, 637] width 166 height 12
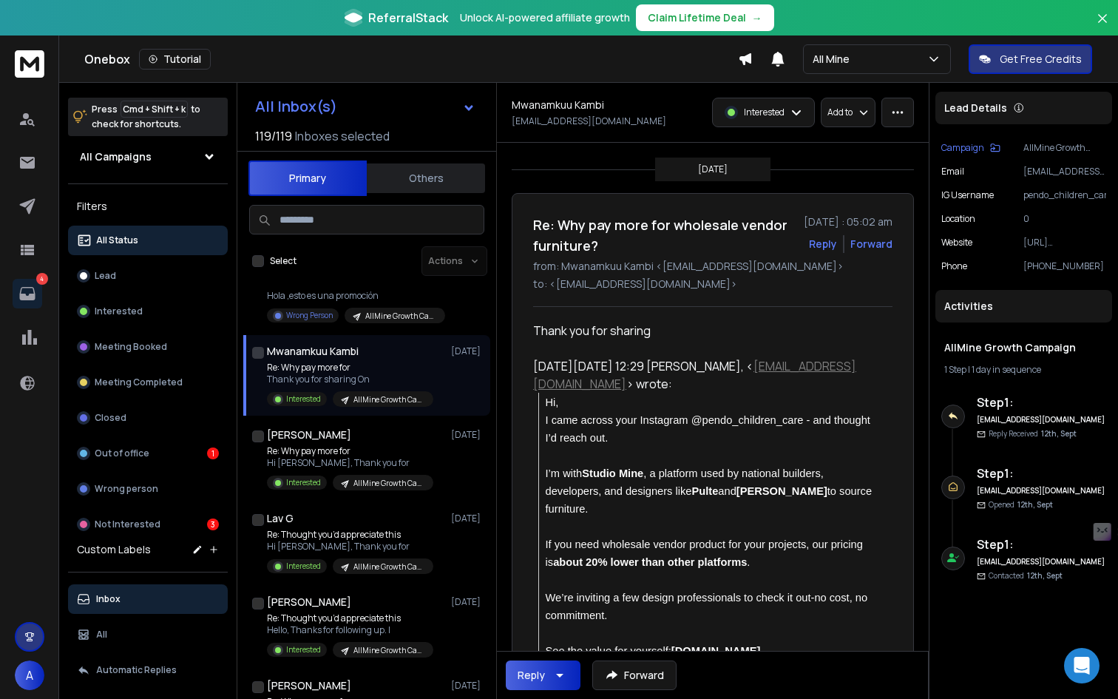
scroll to position [3143, 0]
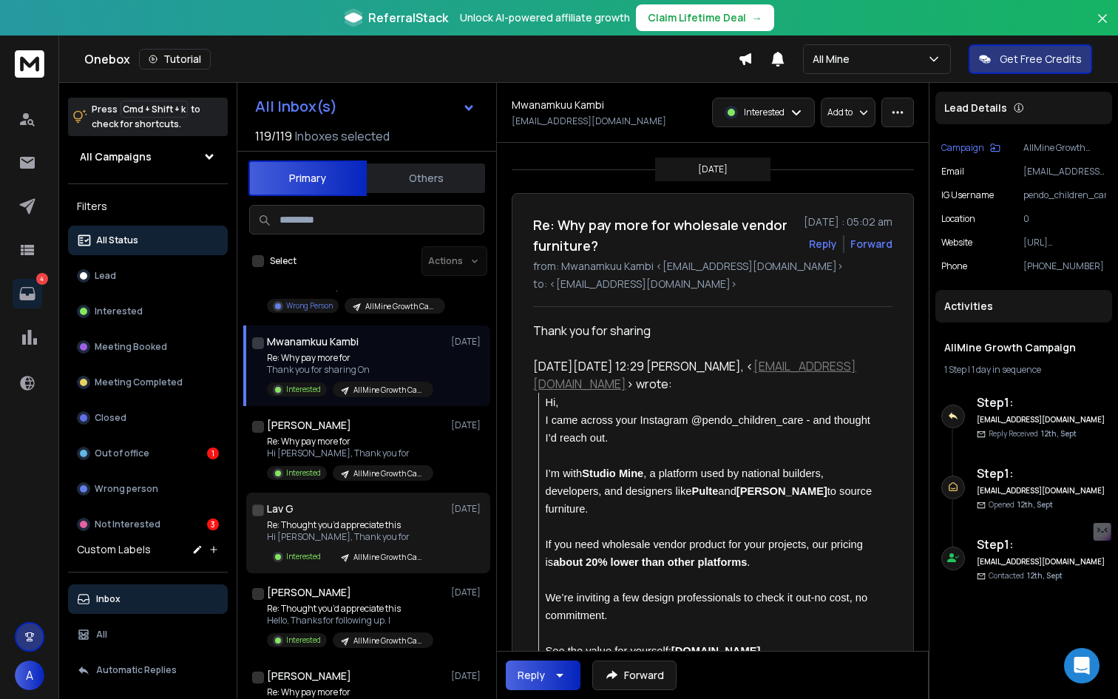
click at [358, 531] on p "Hi [PERSON_NAME], Thank you for" at bounding box center [350, 537] width 166 height 12
